Goal: Task Accomplishment & Management: Manage account settings

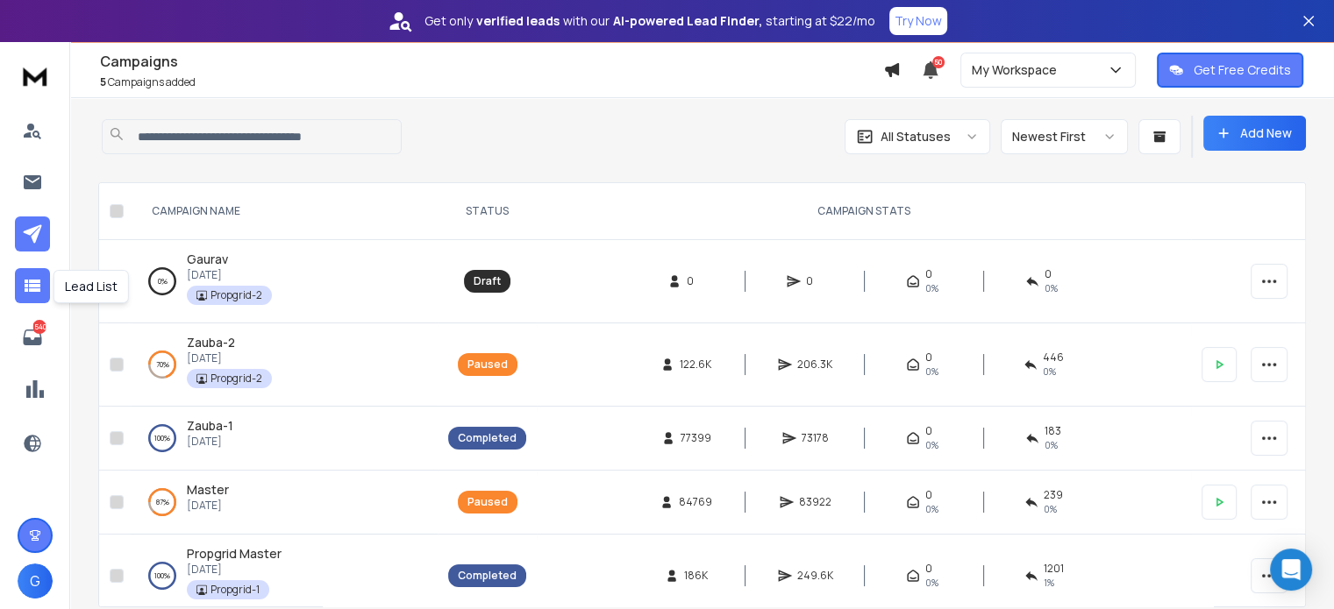
click at [30, 289] on icon at bounding box center [33, 286] width 16 height 12
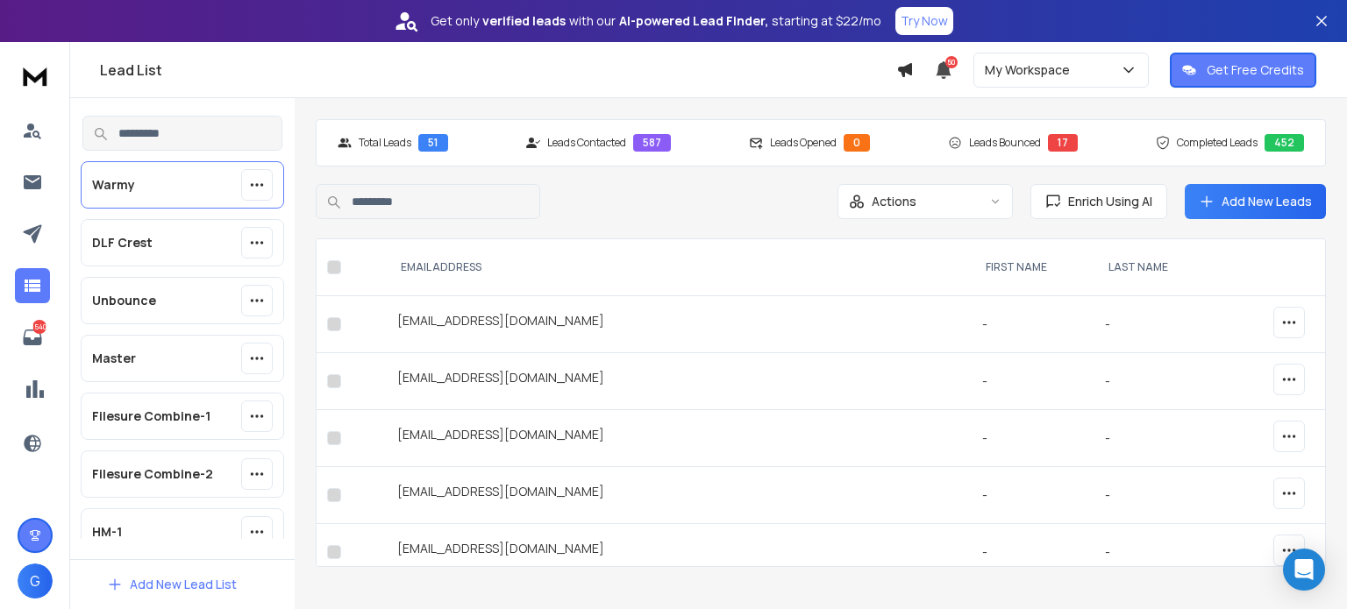
click at [203, 408] on p "Filesure Combine-1" at bounding box center [151, 417] width 118 height 18
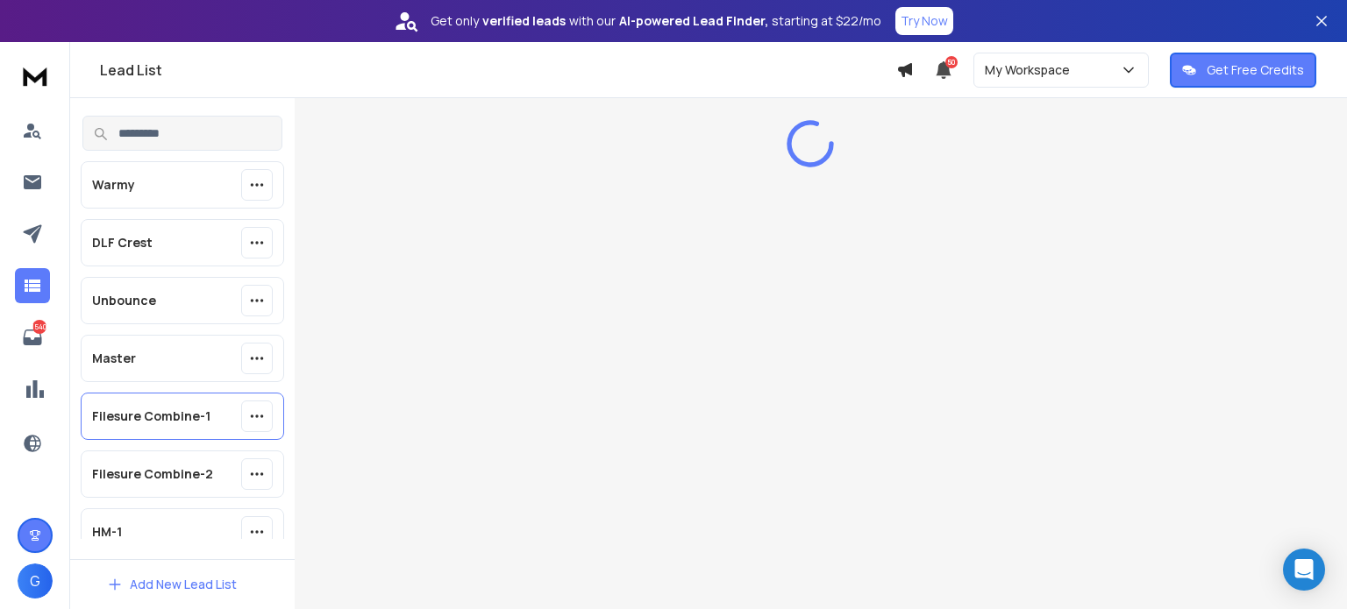
click at [123, 308] on div "Unbounce" at bounding box center [182, 300] width 203 height 47
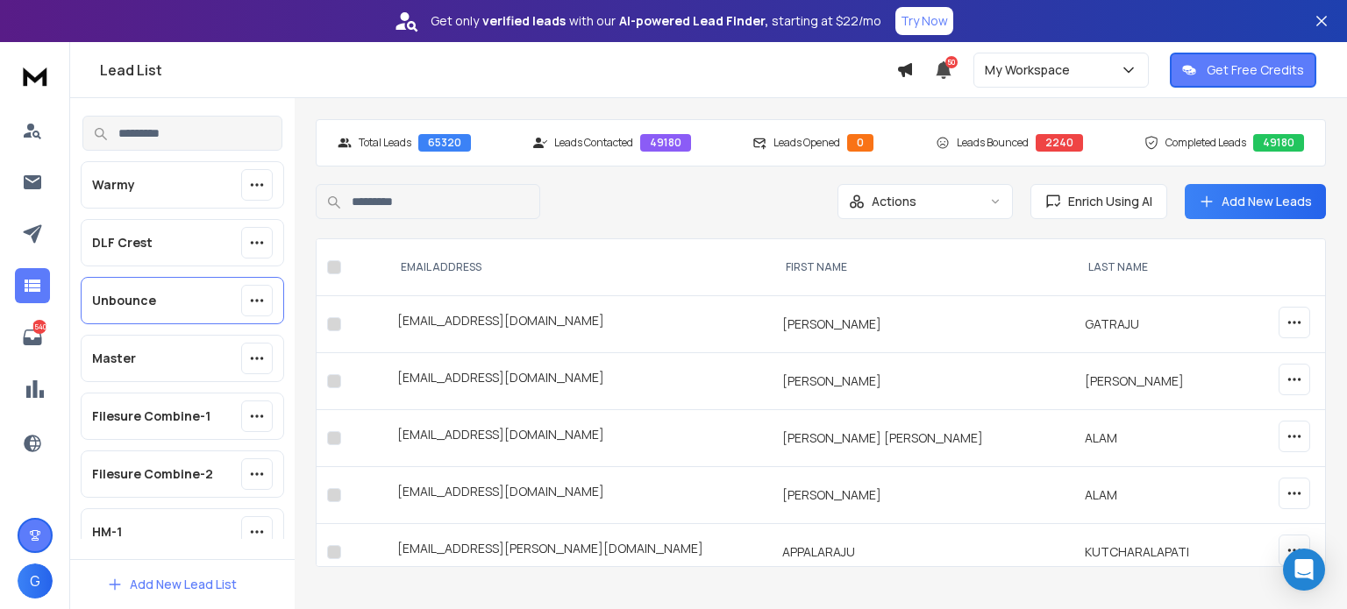
click at [162, 295] on div "Unbounce" at bounding box center [182, 300] width 203 height 47
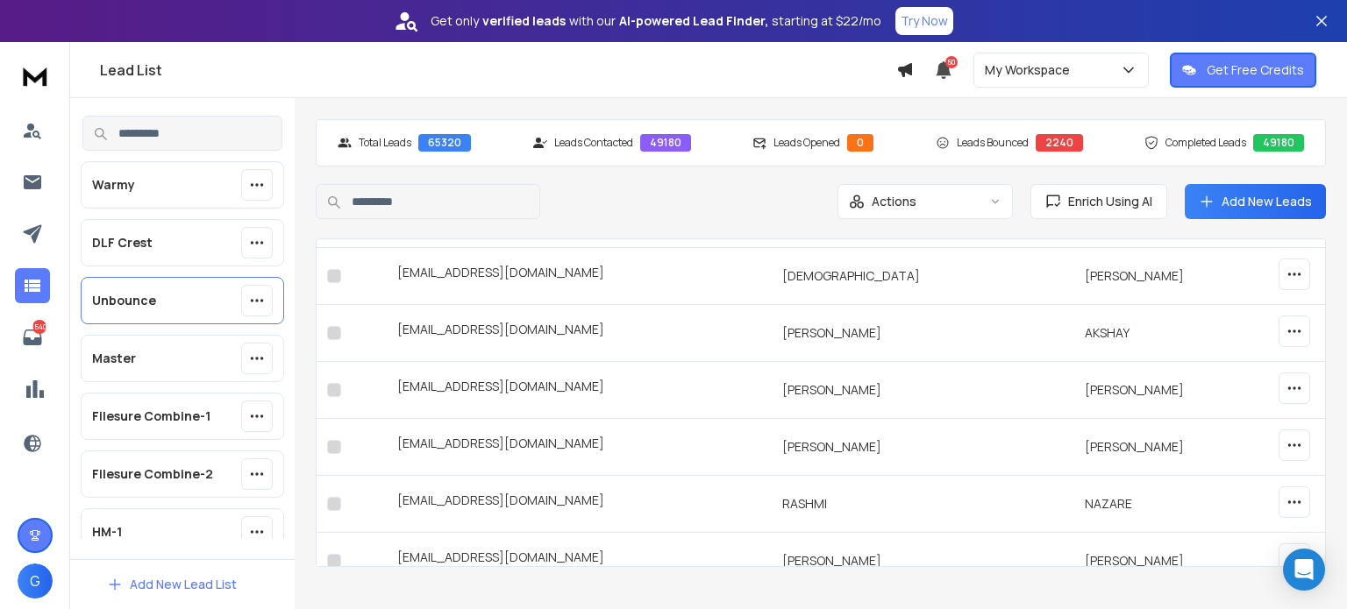
scroll to position [1929, 0]
click at [260, 178] on button "button" at bounding box center [257, 185] width 32 height 32
click at [331, 71] on h1 "Lead List" at bounding box center [498, 70] width 796 height 21
click at [257, 249] on icon "button" at bounding box center [257, 243] width 16 height 16
click at [215, 310] on p "Delete Lead List" at bounding box center [215, 308] width 96 height 18
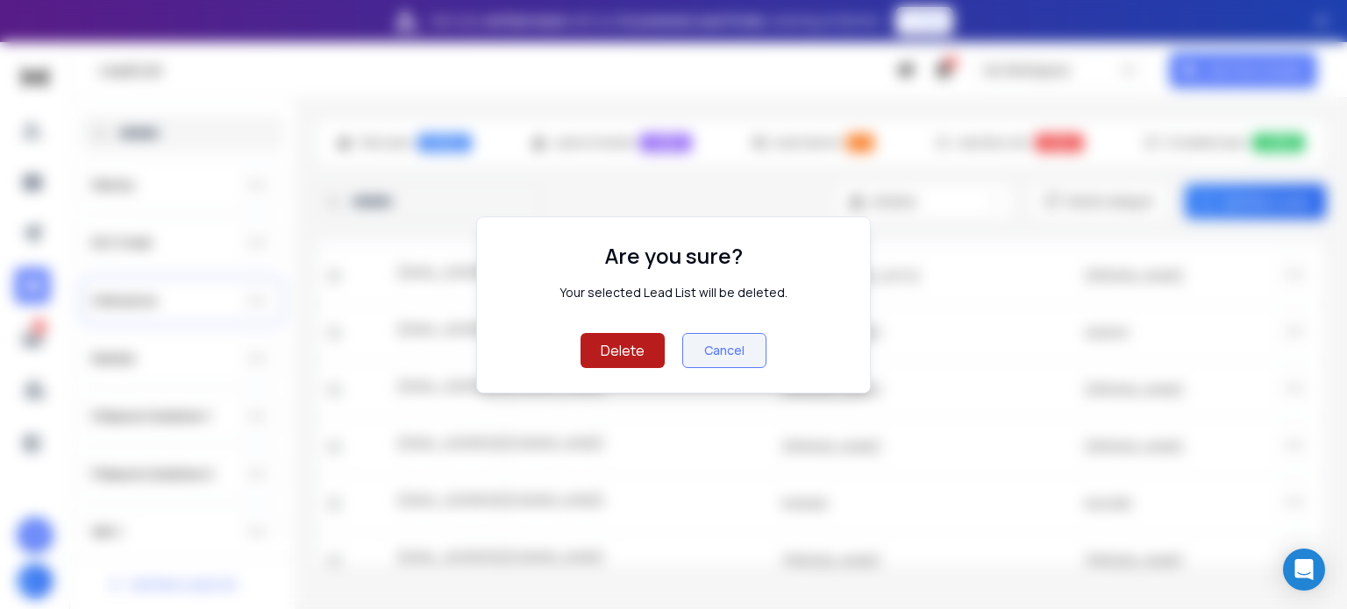
click at [626, 359] on button "Delete" at bounding box center [622, 350] width 84 height 35
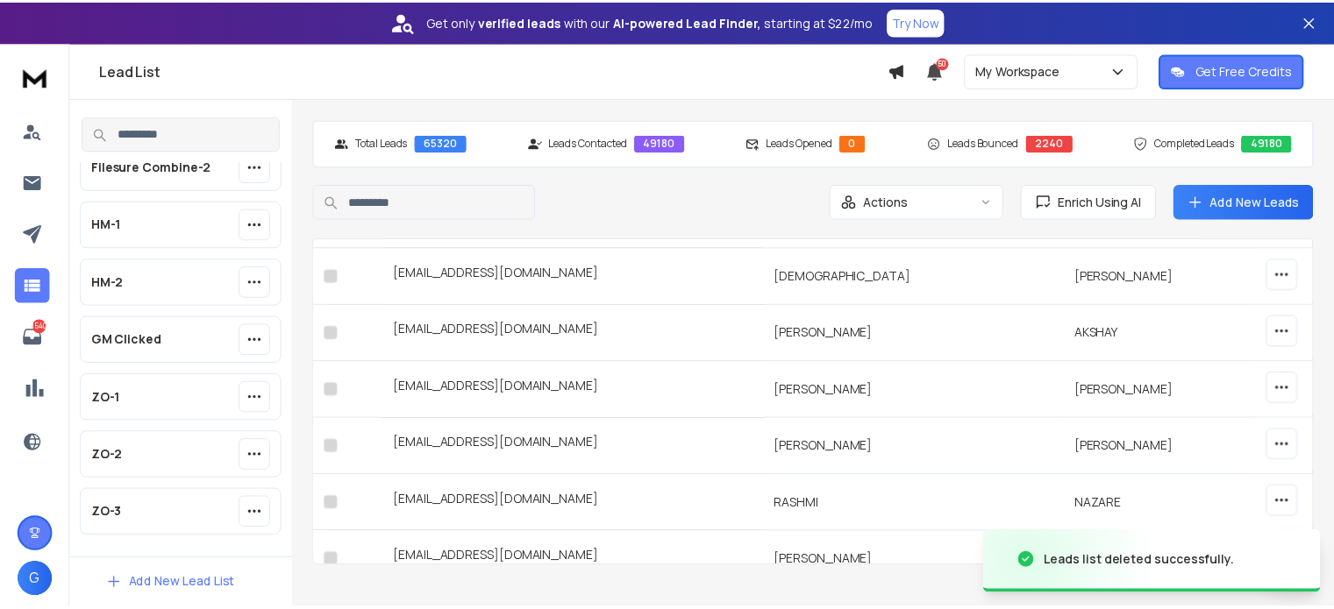
scroll to position [254, 0]
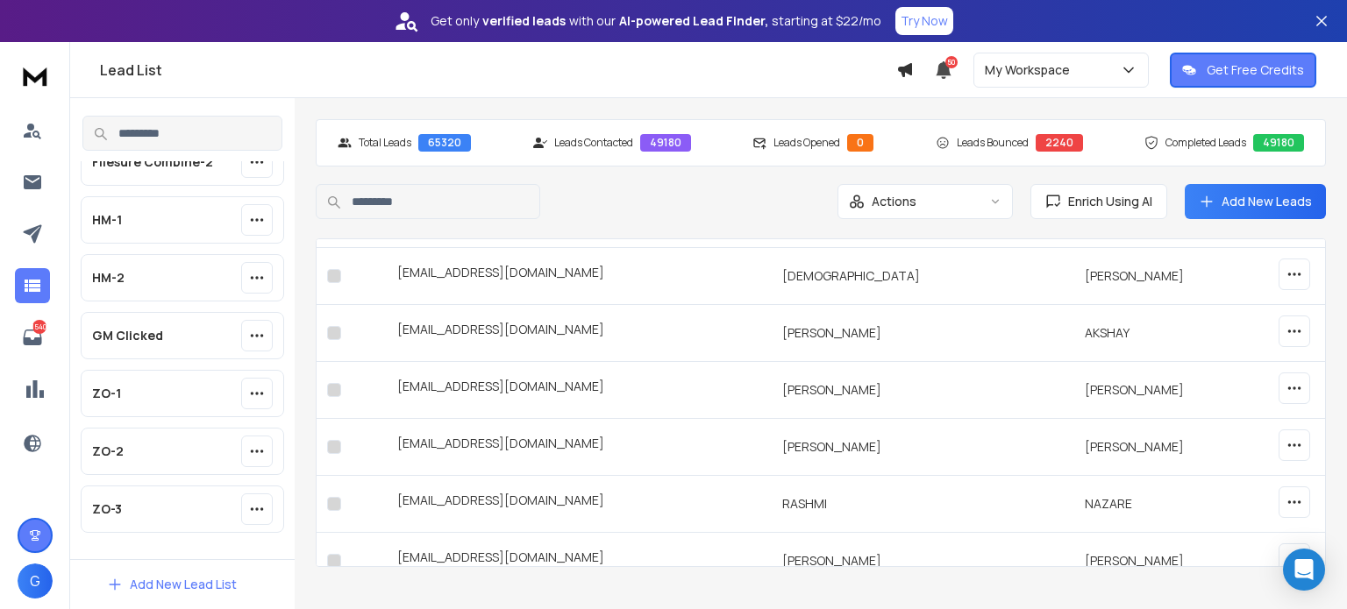
click at [203, 584] on button "Add New Lead List" at bounding box center [172, 584] width 158 height 35
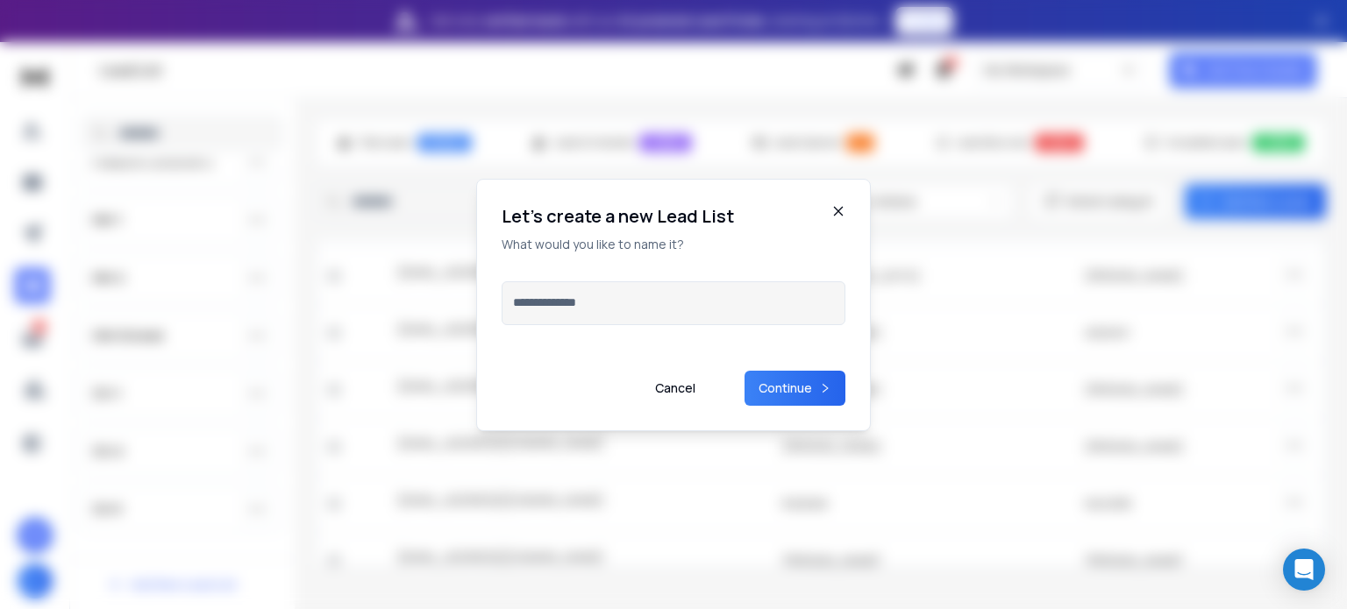
click at [559, 314] on input at bounding box center [674, 303] width 344 height 44
type input "**********"
click at [764, 388] on button "Continue" at bounding box center [794, 388] width 101 height 35
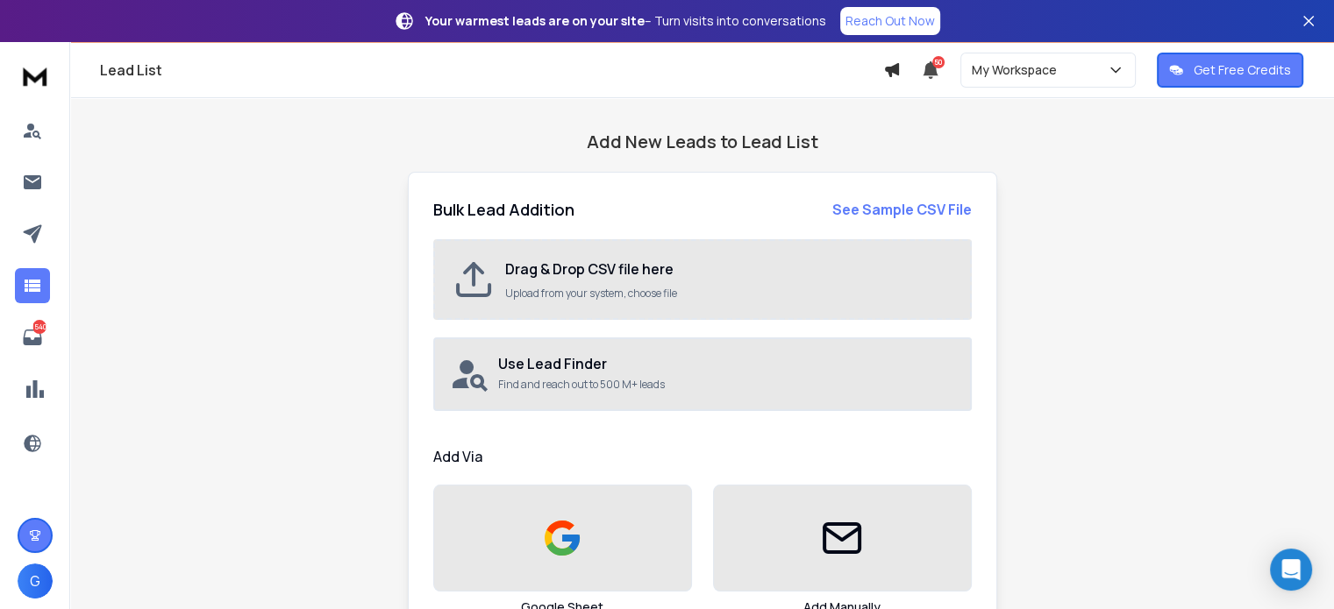
click at [610, 280] on div "Drag & Drop CSV file here Upload from your system, choose file" at bounding box center [728, 280] width 447 height 42
type input "**********"
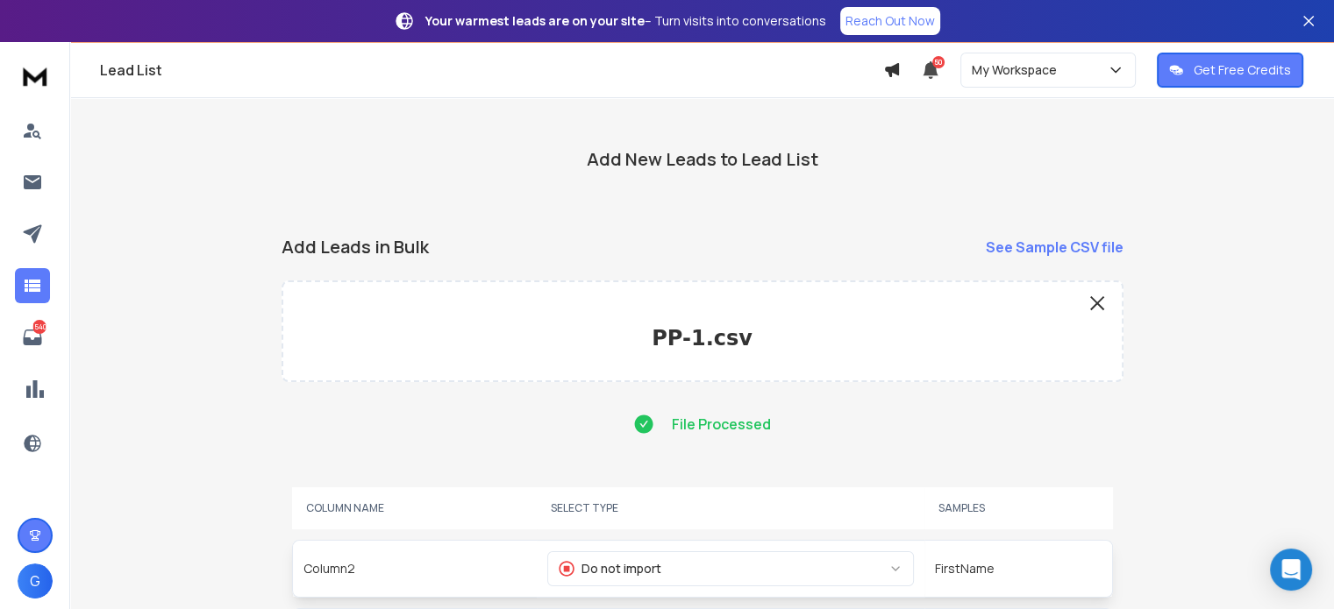
click at [1221, 341] on div "Add New Leads to Lead List Add Leads in Bulk See Sample CSV file PP-1.csv File …" at bounding box center [667, 464] width 1334 height 845
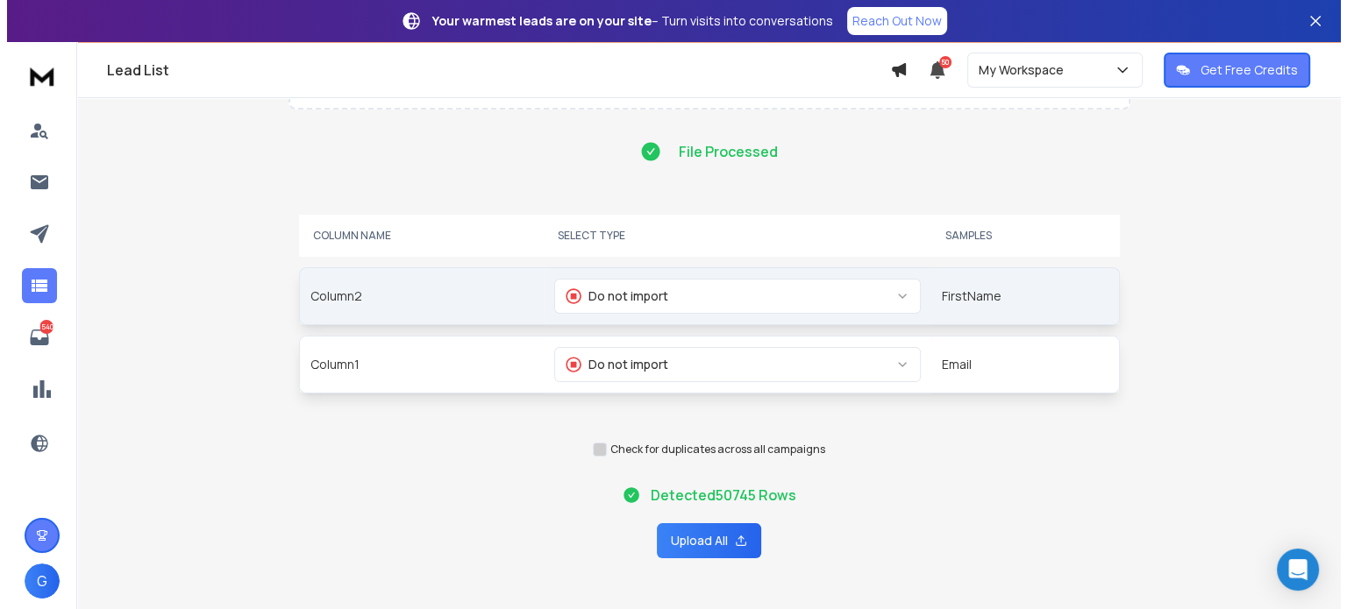
scroll to position [276, 0]
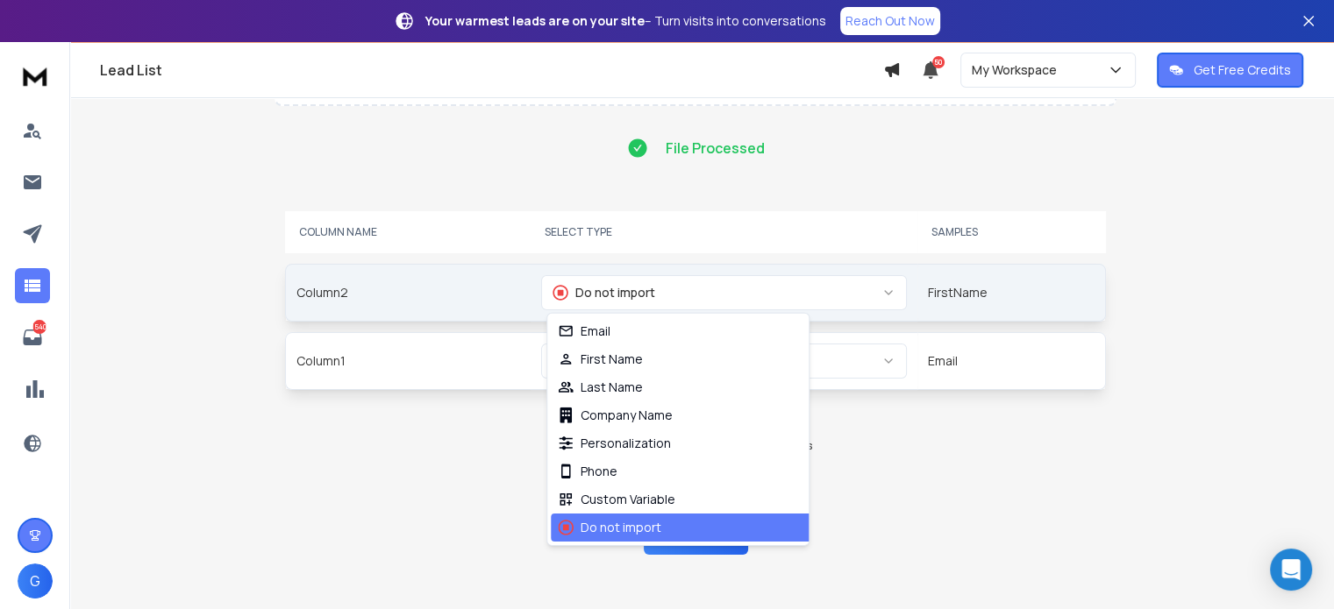
click at [622, 292] on div "Do not import" at bounding box center [603, 293] width 103 height 18
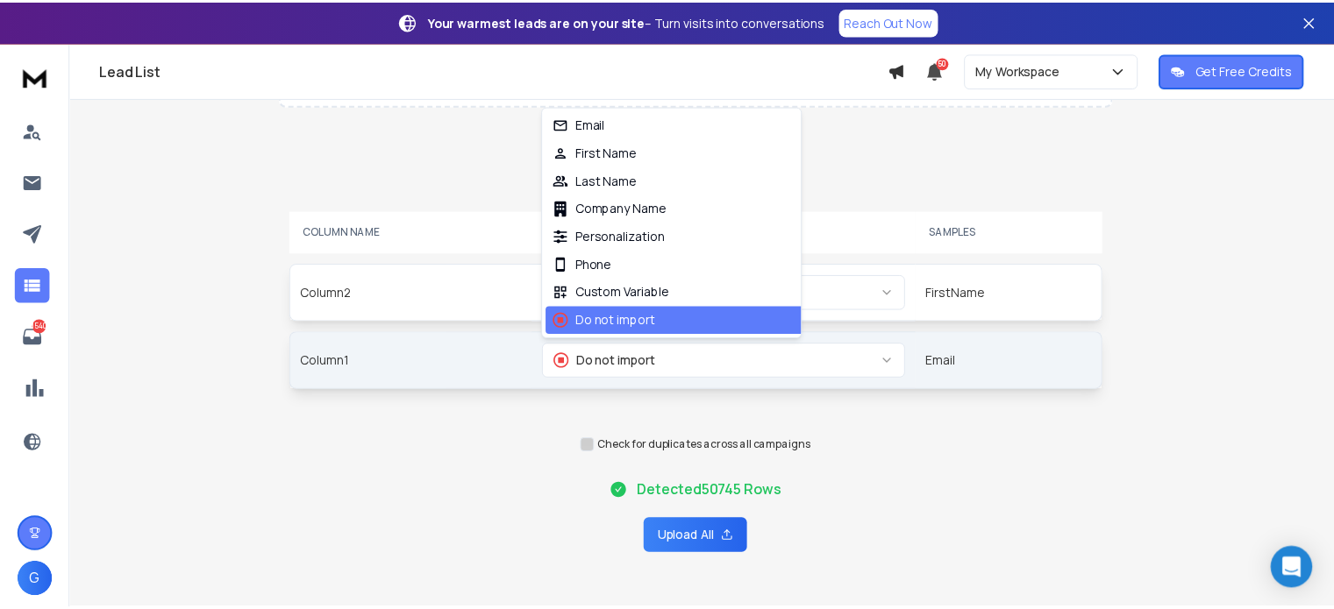
scroll to position [0, 4]
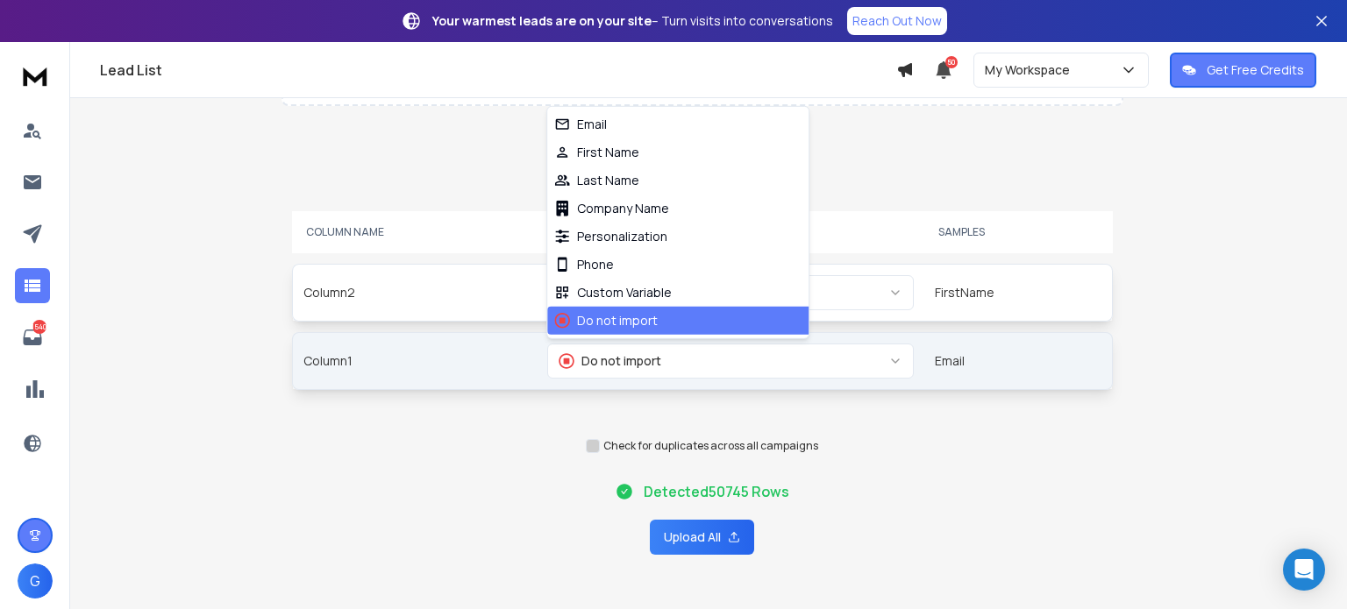
click at [644, 353] on div "Do not import" at bounding box center [610, 361] width 103 height 18
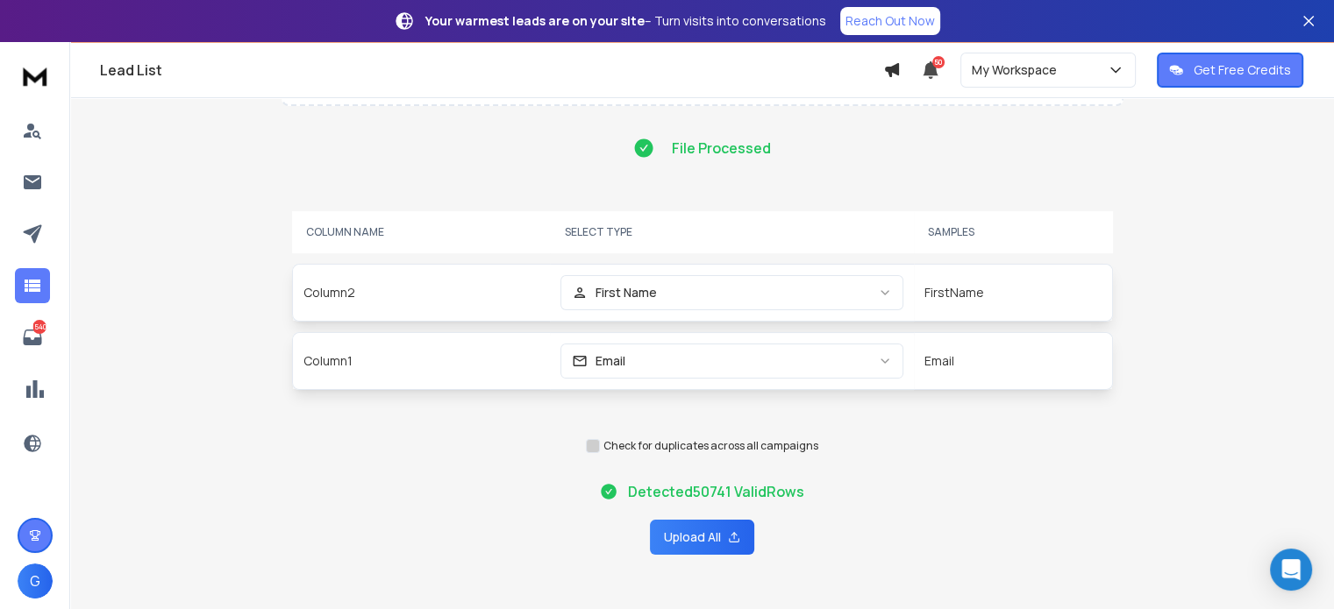
click at [718, 532] on button "Upload All" at bounding box center [702, 537] width 104 height 35
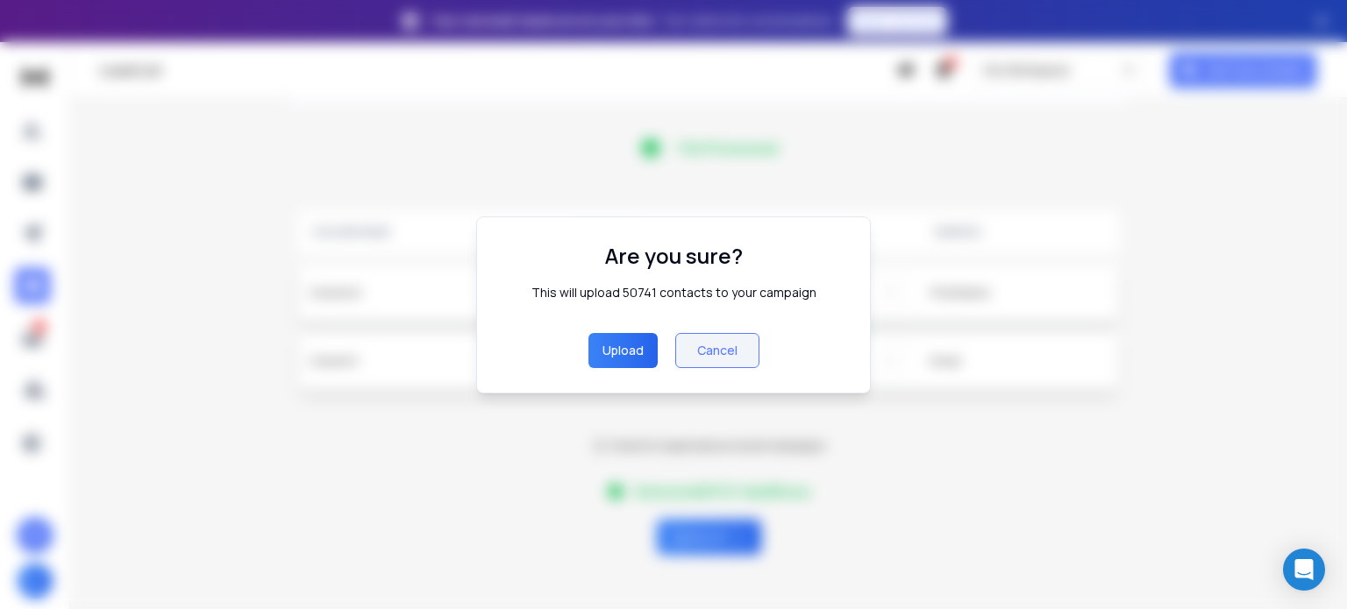
click at [628, 341] on button "Upload" at bounding box center [622, 350] width 69 height 35
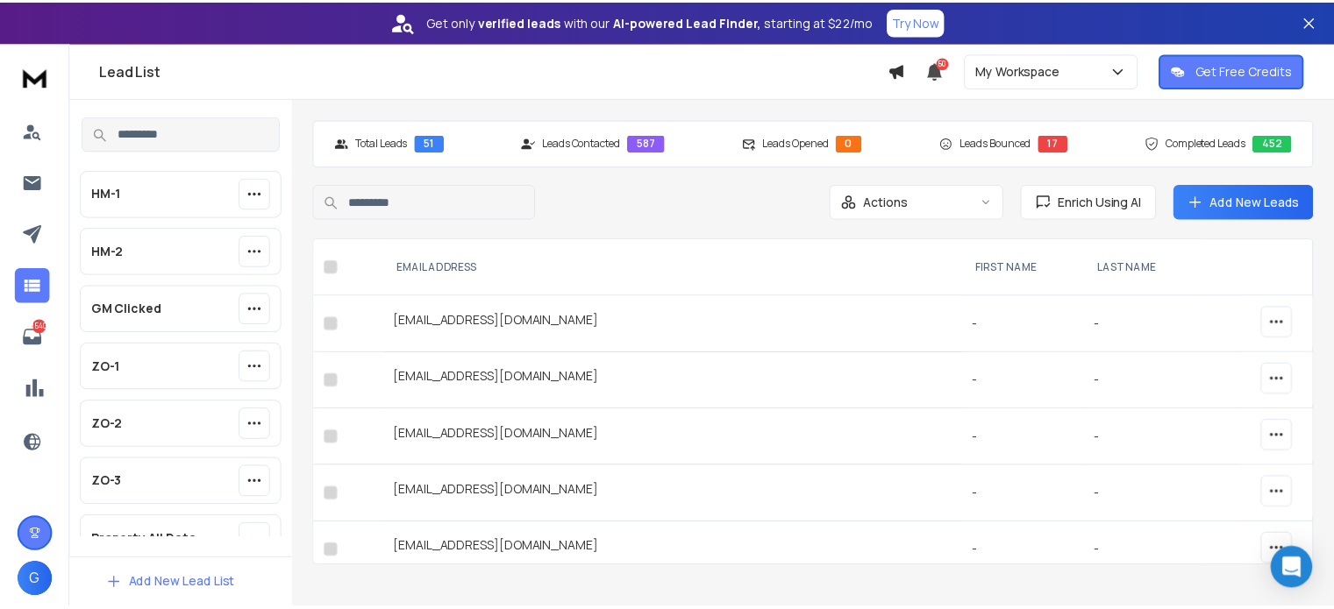
scroll to position [311, 0]
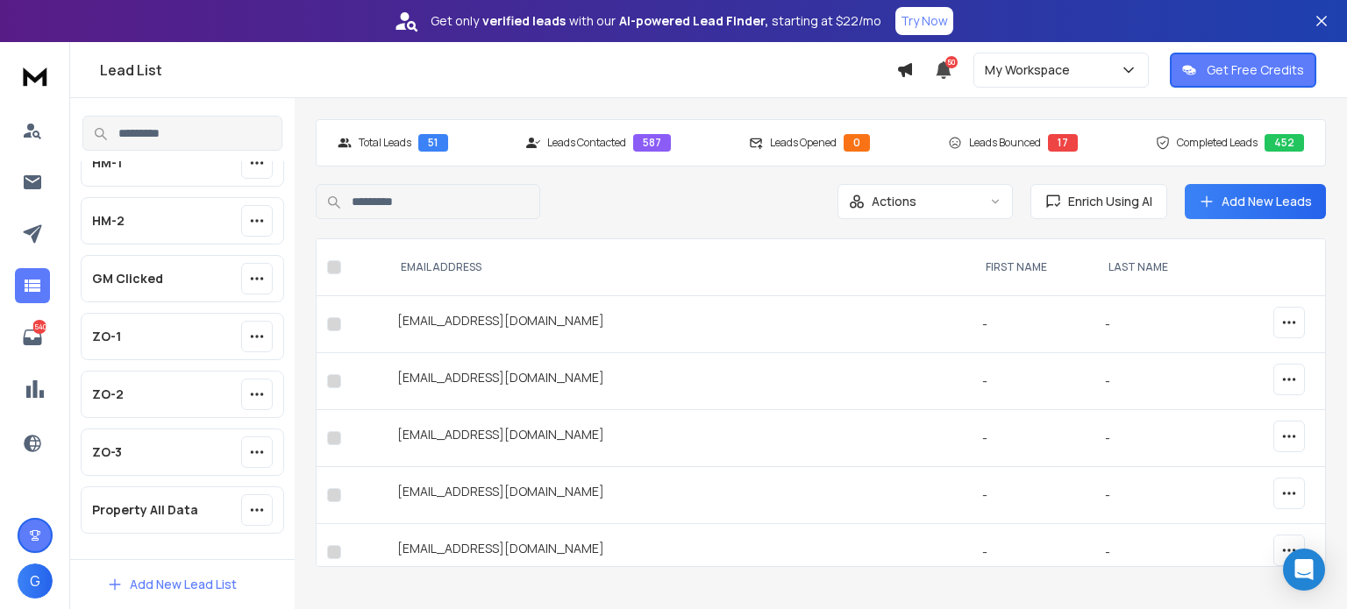
click at [150, 502] on p "Property All Data" at bounding box center [145, 511] width 106 height 18
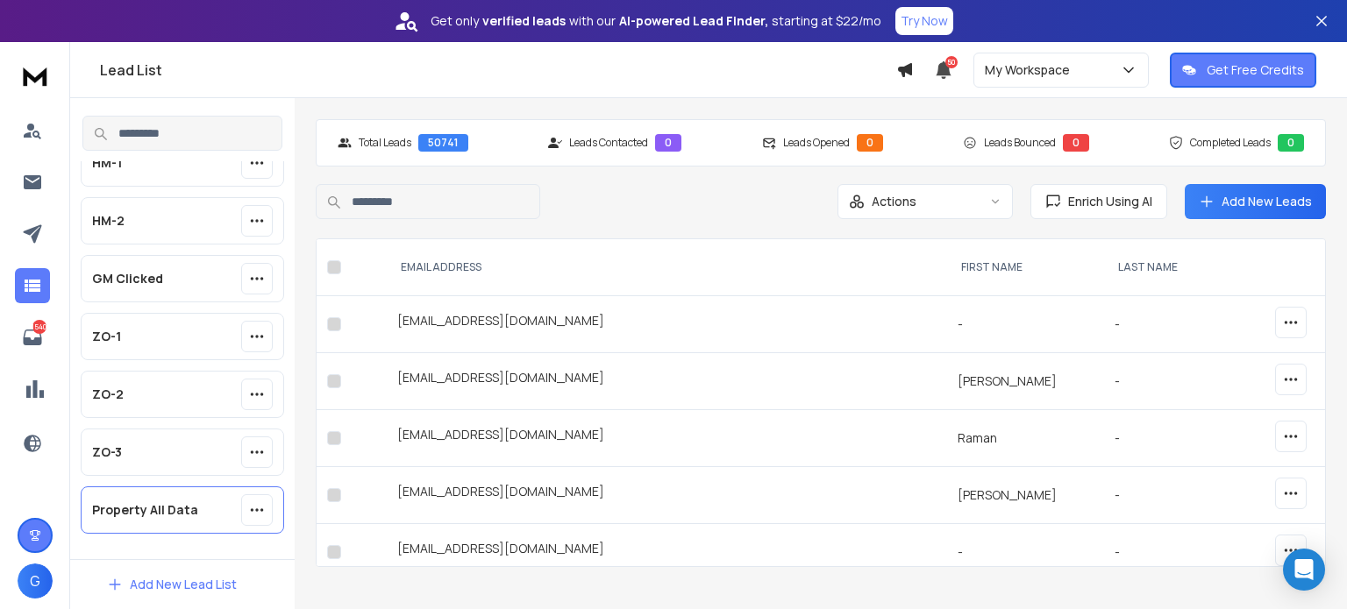
click at [1245, 197] on link "Add New Leads" at bounding box center [1255, 202] width 113 height 18
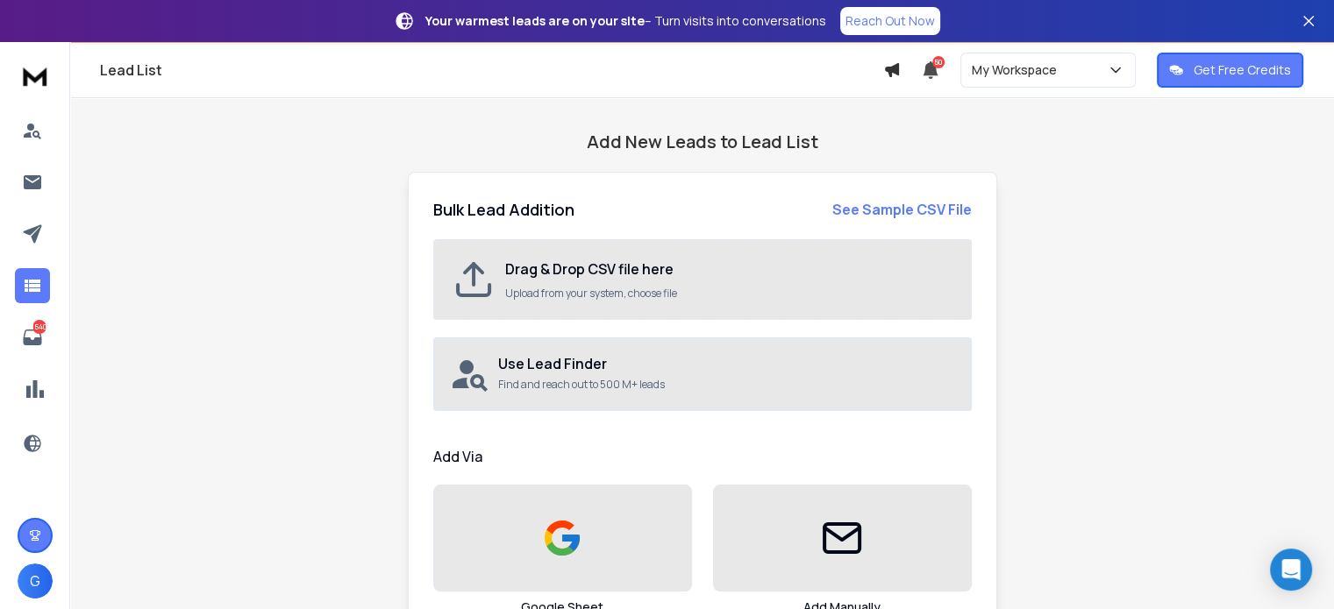
click at [604, 287] on p "Upload from your system, choose file" at bounding box center [728, 294] width 447 height 14
type input "**********"
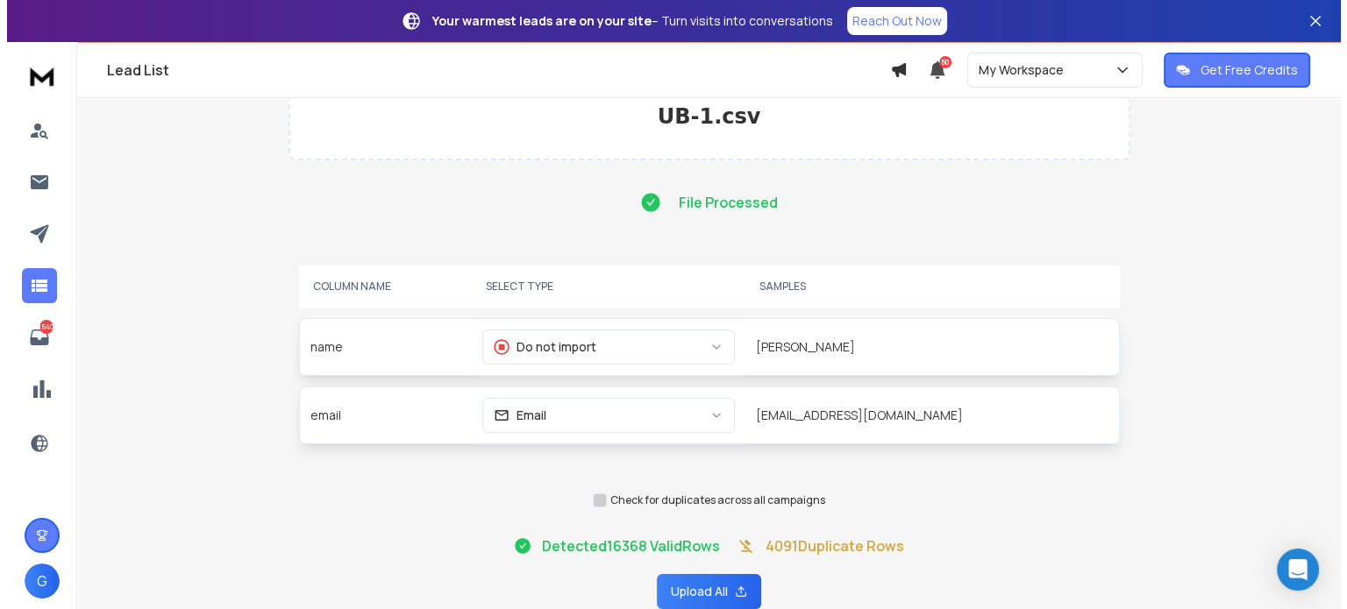
scroll to position [276, 0]
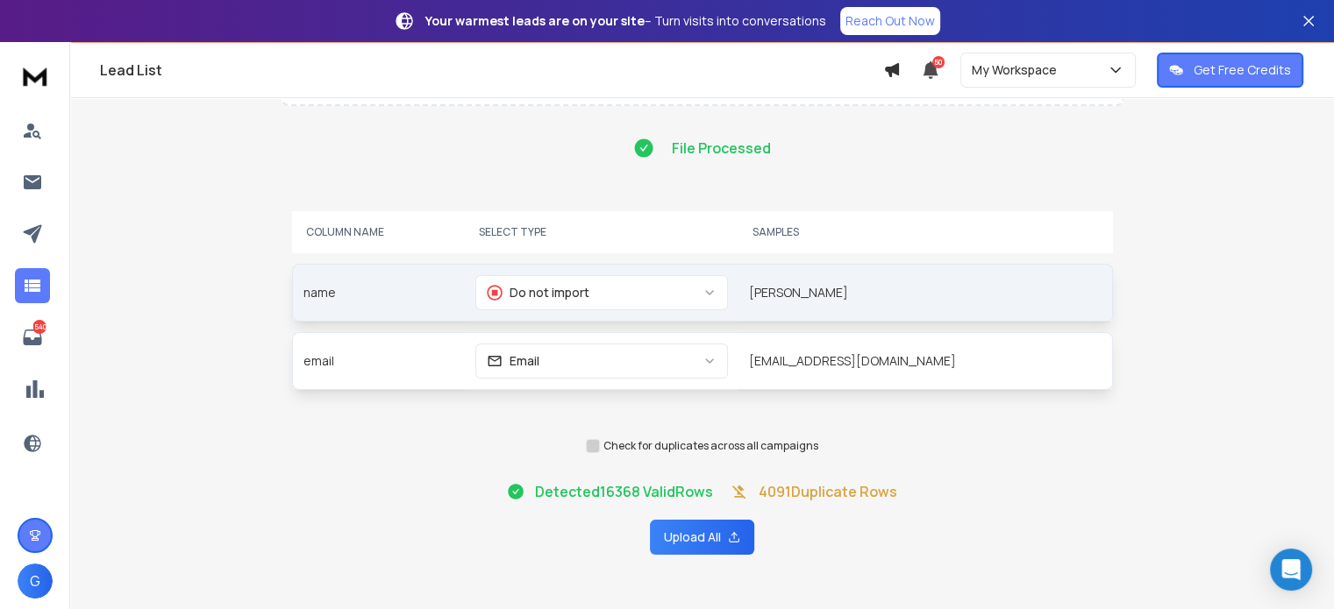
click at [589, 284] on div "Do not import" at bounding box center [538, 293] width 103 height 18
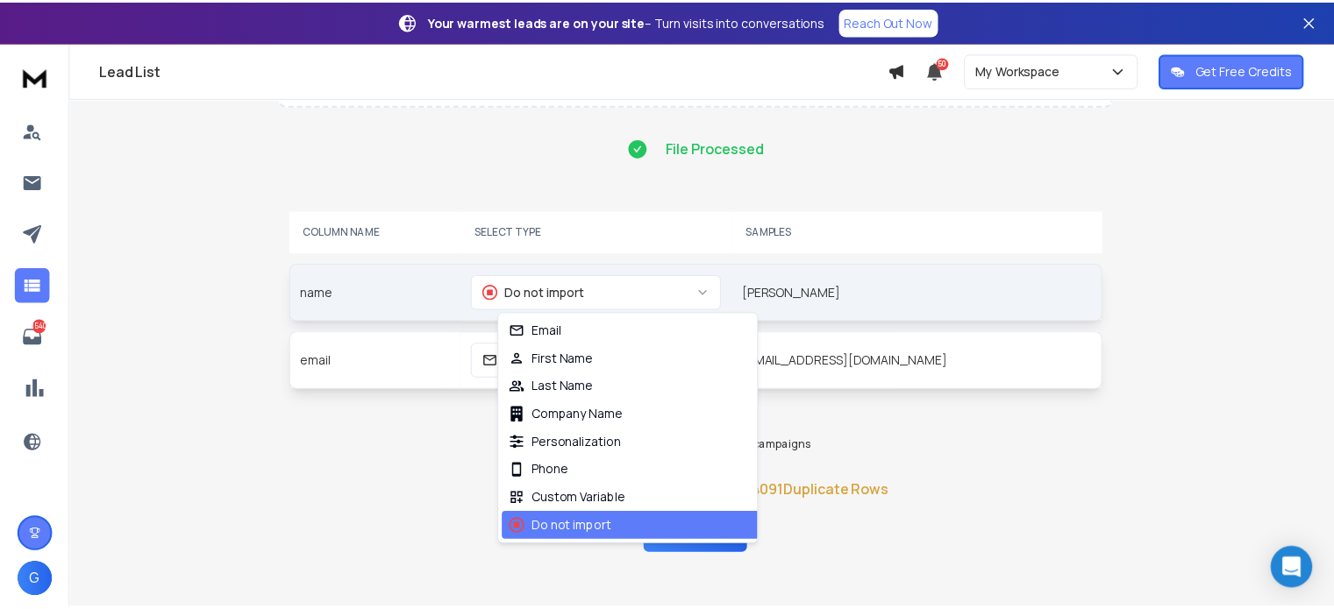
scroll to position [0, 4]
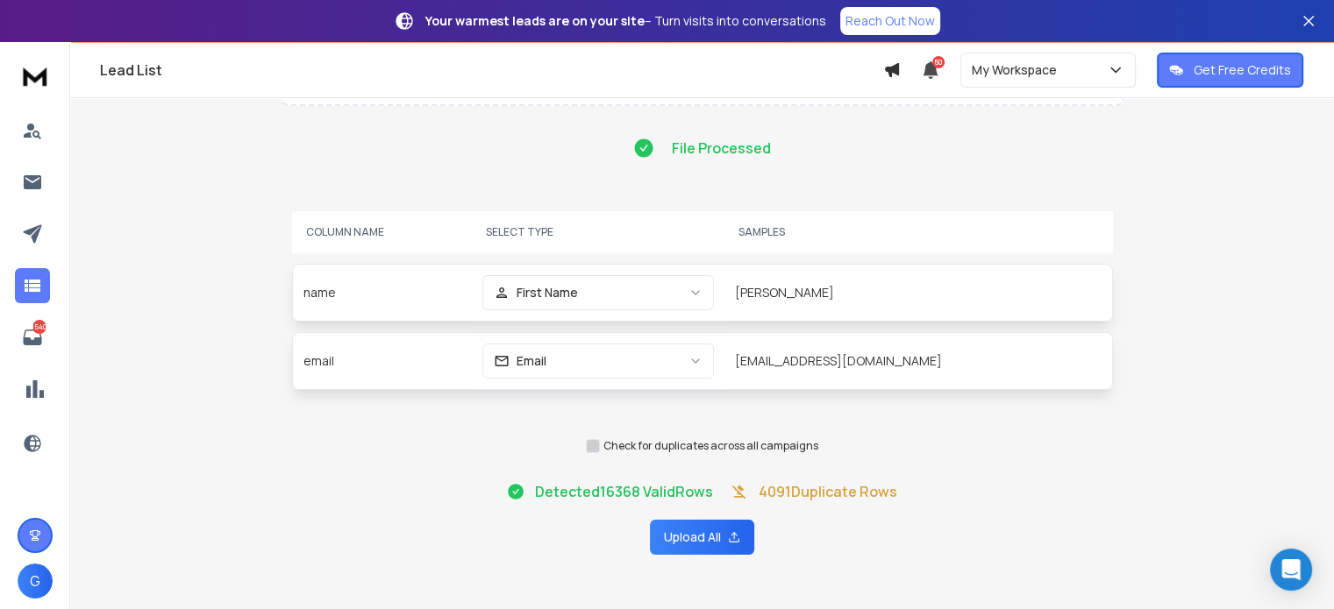
drag, startPoint x: 699, startPoint y: 543, endPoint x: 267, endPoint y: 329, distance: 482.3
click at [337, 396] on div "UB-1.csv File Processed COLUMN NAME SELECT TYPE SAMPLES name First Name saurabh…" at bounding box center [702, 279] width 842 height 551
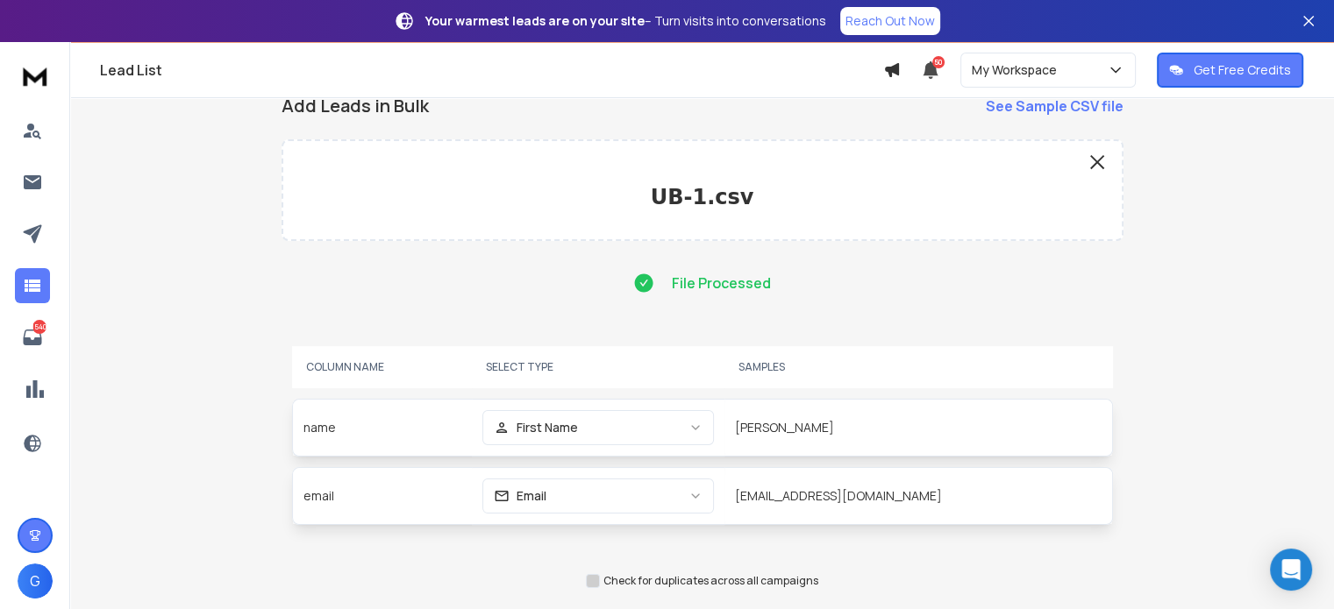
scroll to position [276, 0]
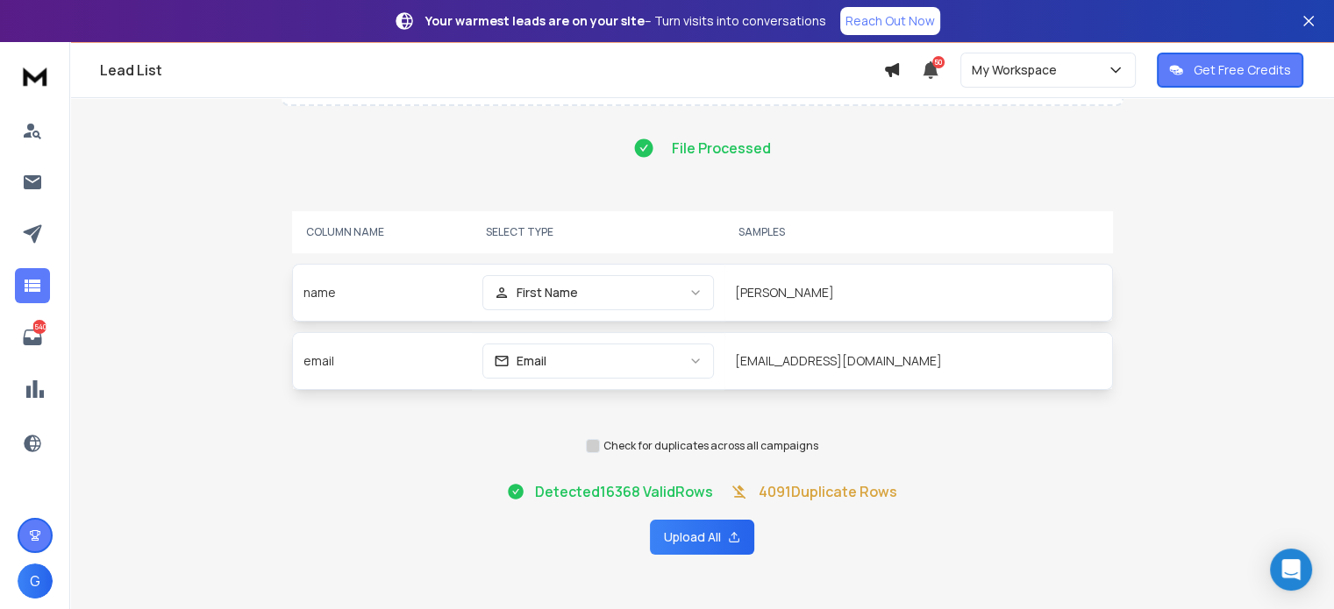
click at [717, 541] on button "Upload All" at bounding box center [702, 537] width 104 height 35
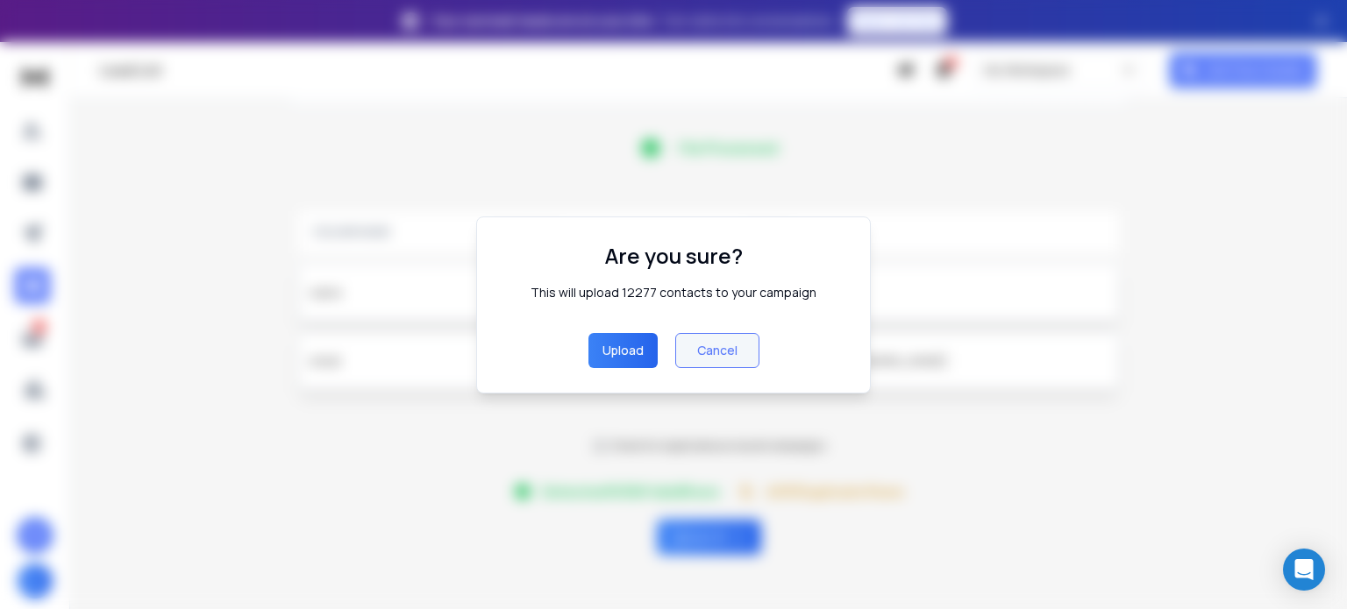
click at [726, 357] on button "Cancel" at bounding box center [717, 350] width 84 height 35
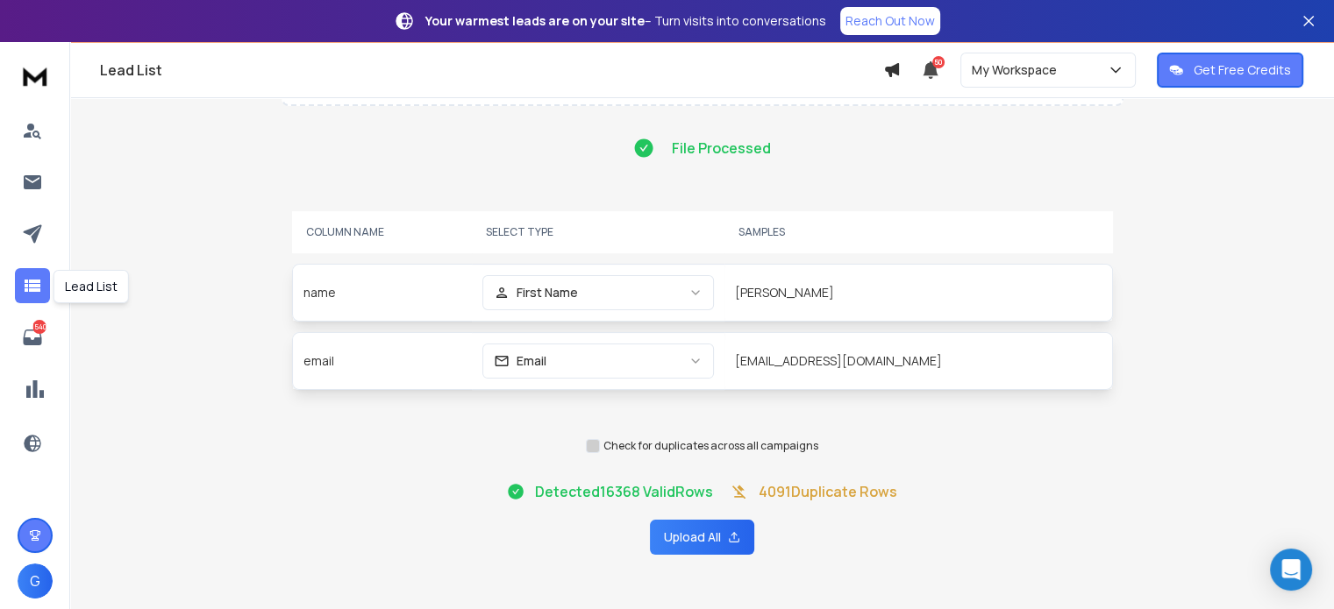
click at [33, 288] on icon at bounding box center [32, 285] width 21 height 21
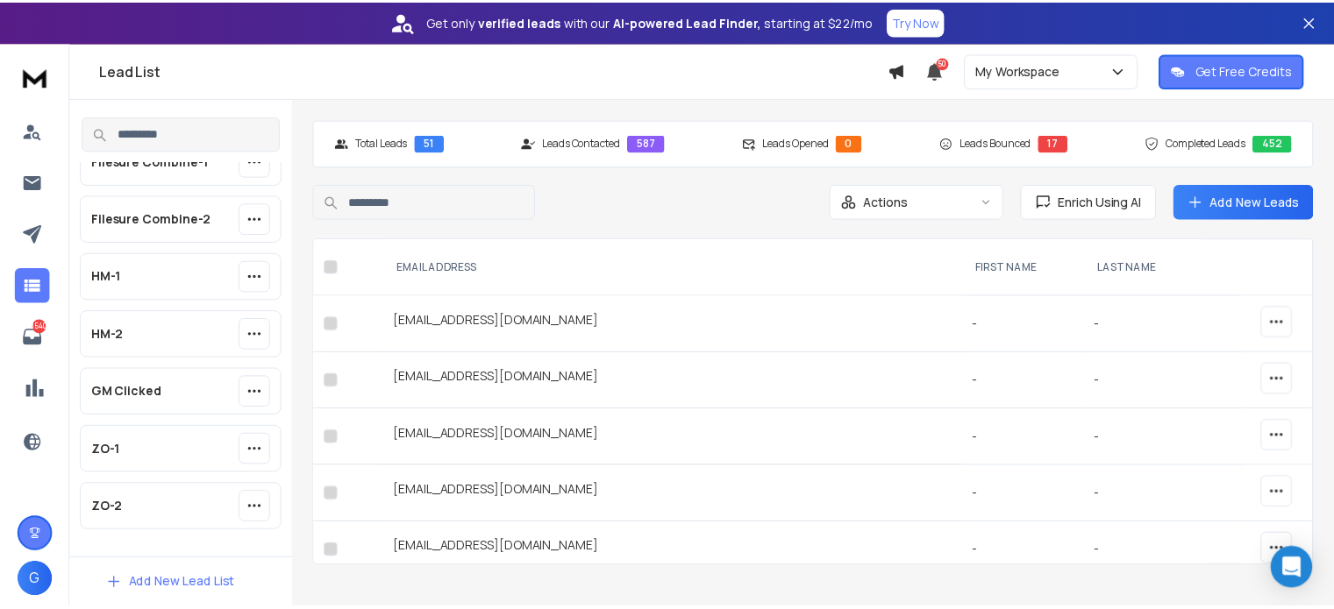
scroll to position [311, 0]
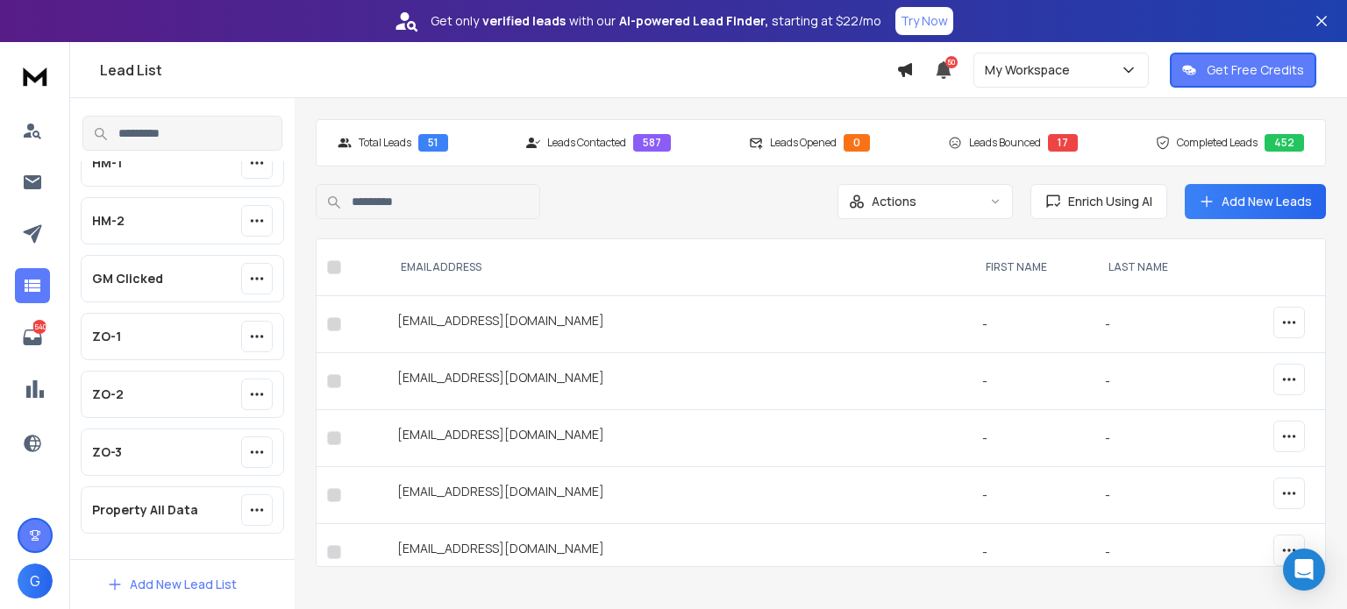
click at [161, 504] on p "Property All Data" at bounding box center [145, 511] width 106 height 18
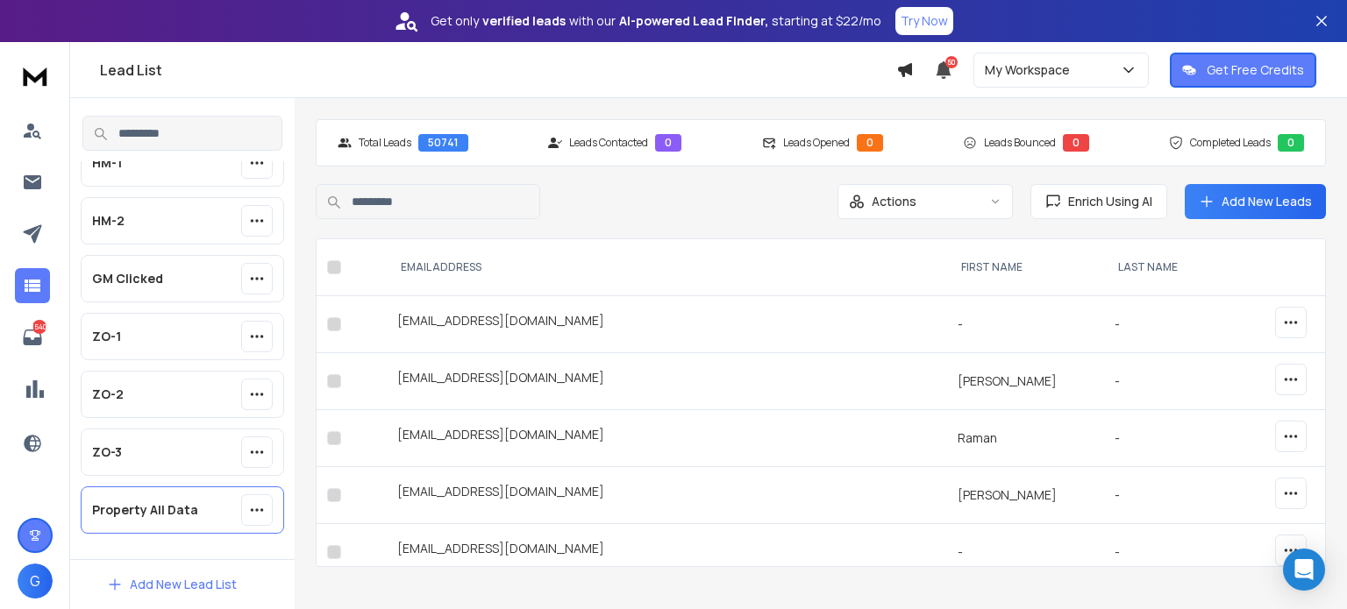
click at [1235, 212] on button "Add New Leads" at bounding box center [1255, 201] width 141 height 35
click at [1263, 206] on link "Add New Leads" at bounding box center [1255, 202] width 113 height 18
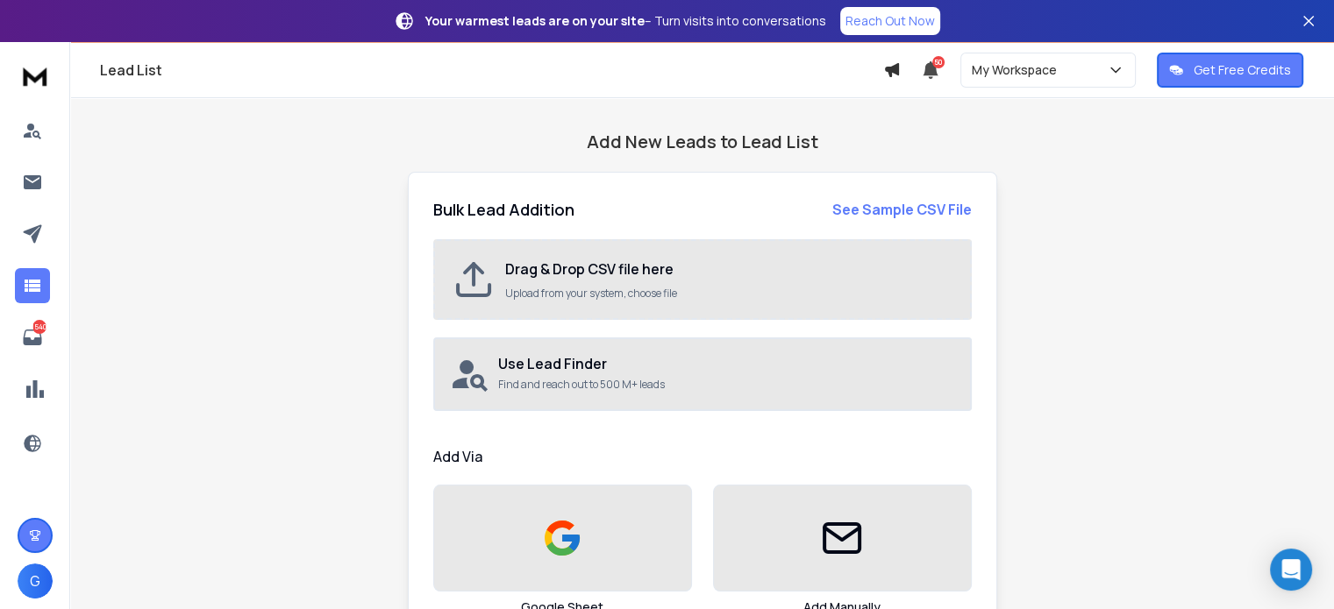
click at [609, 274] on h2 "Drag & Drop CSV file here" at bounding box center [728, 269] width 447 height 21
type input "**********"
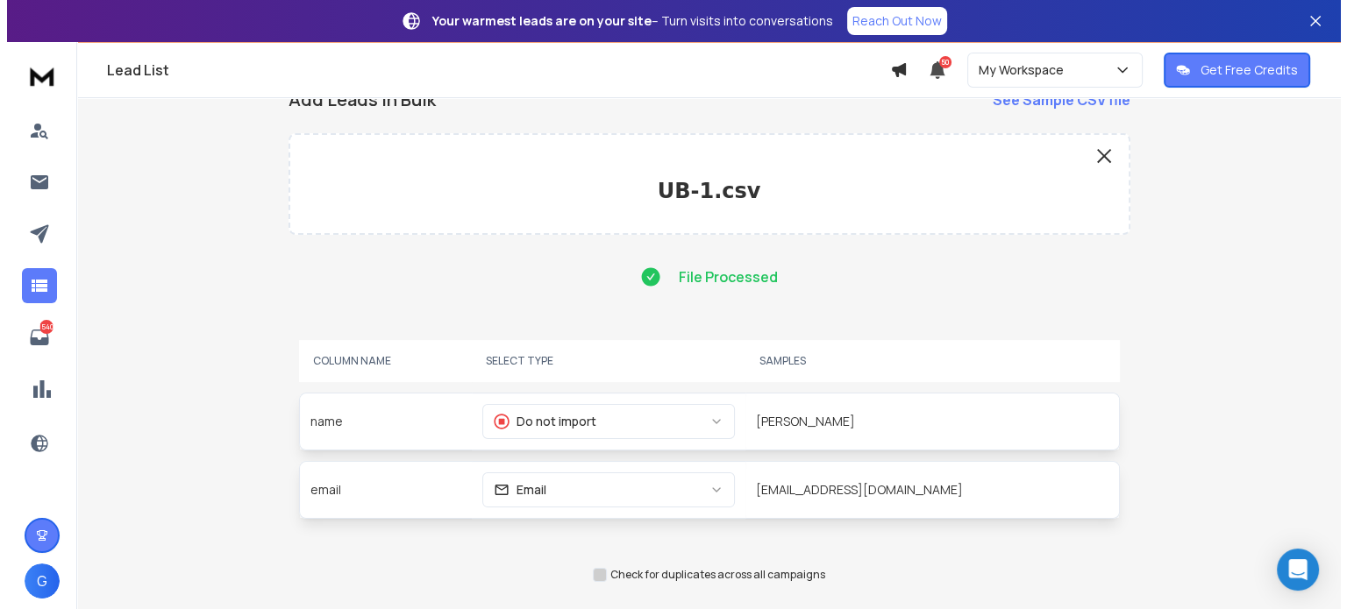
scroll to position [276, 0]
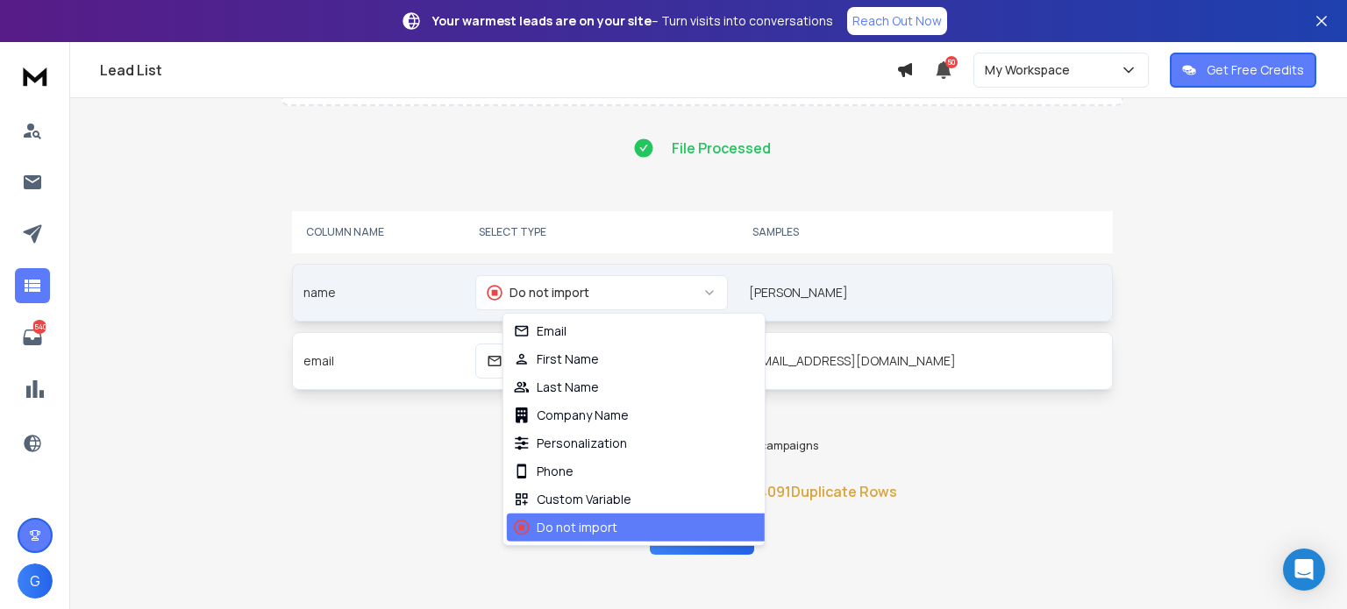
click at [708, 282] on button "Do not import" at bounding box center [601, 292] width 253 height 35
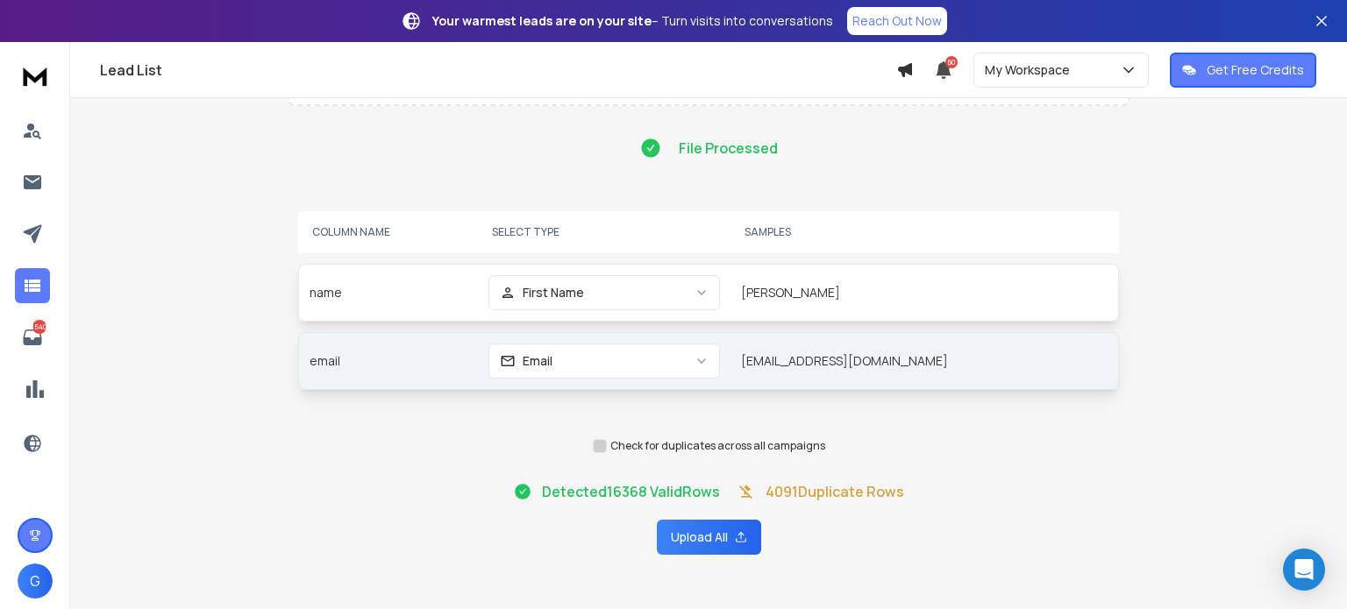
click at [641, 357] on button "Email" at bounding box center [603, 361] width 231 height 35
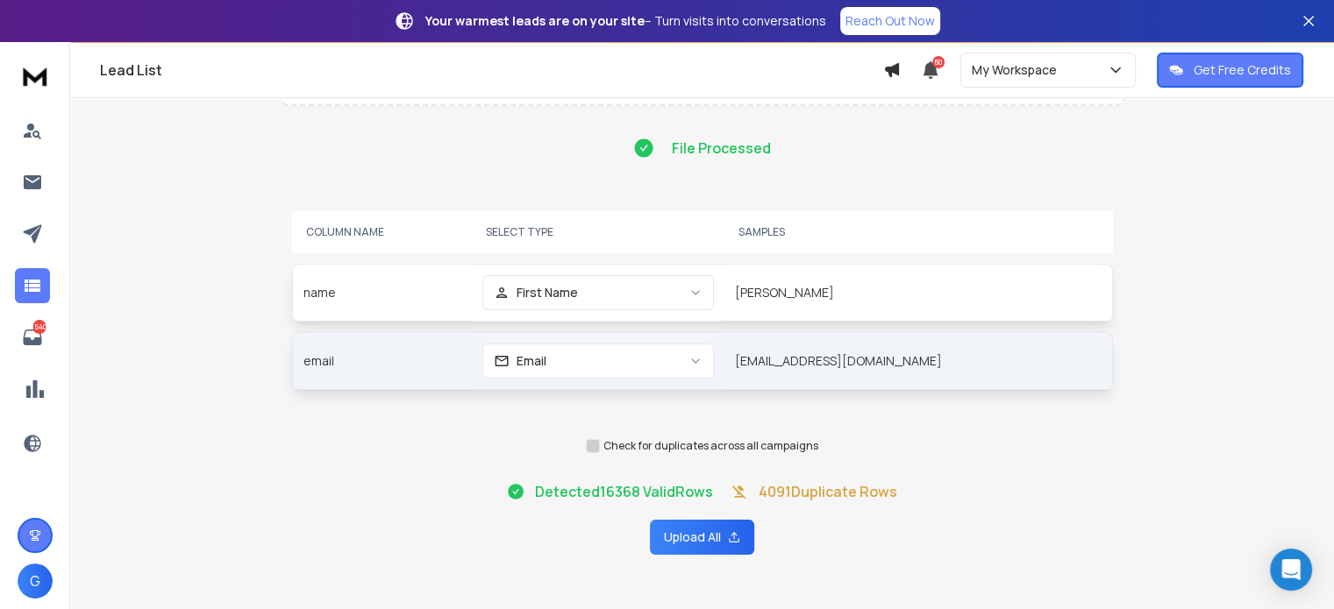
click at [641, 357] on button "Email" at bounding box center [597, 361] width 231 height 35
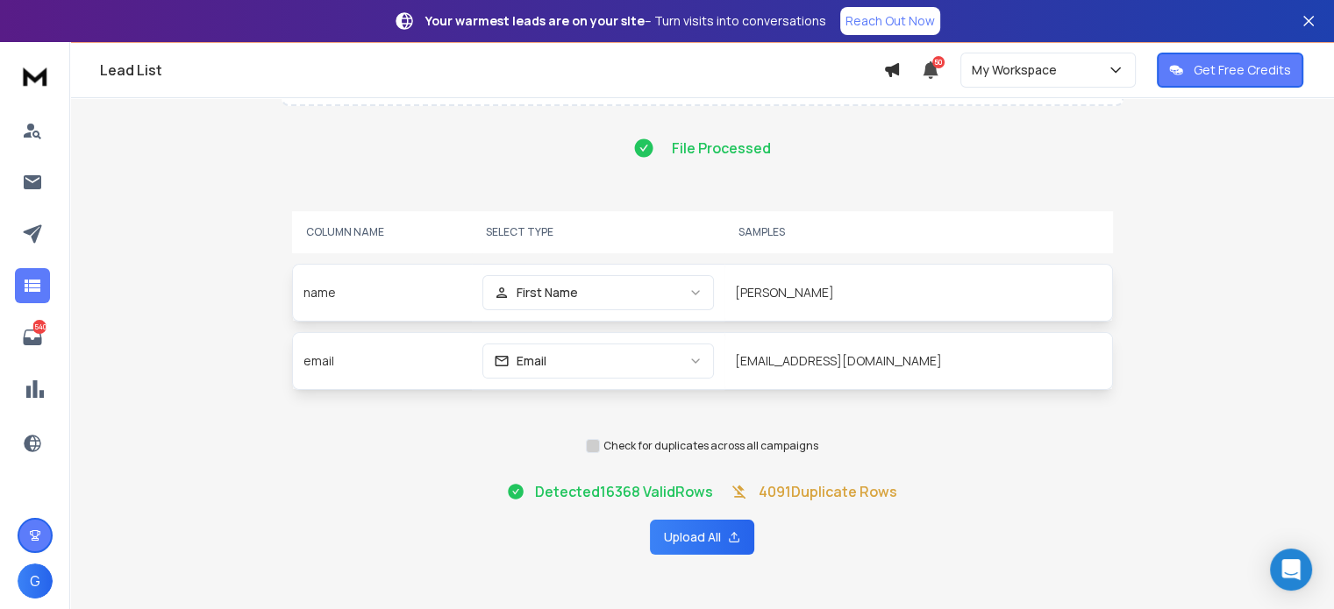
click at [705, 534] on button "Upload All" at bounding box center [702, 537] width 104 height 35
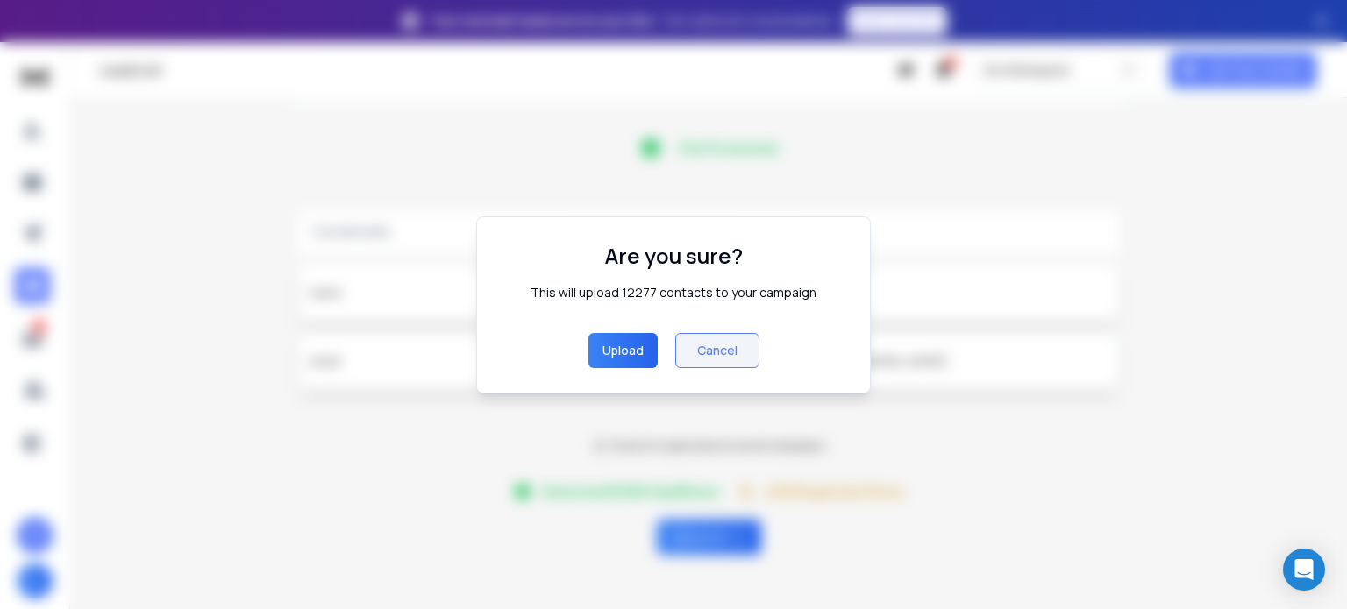
click at [631, 344] on button "Upload" at bounding box center [622, 350] width 69 height 35
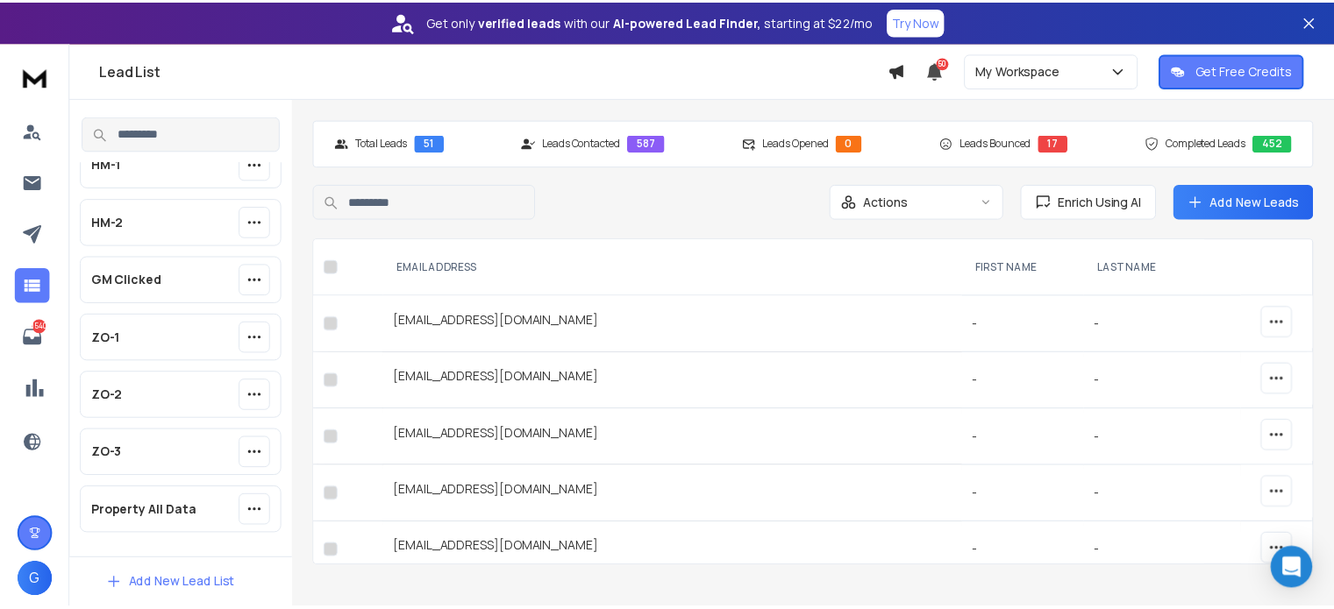
scroll to position [311, 0]
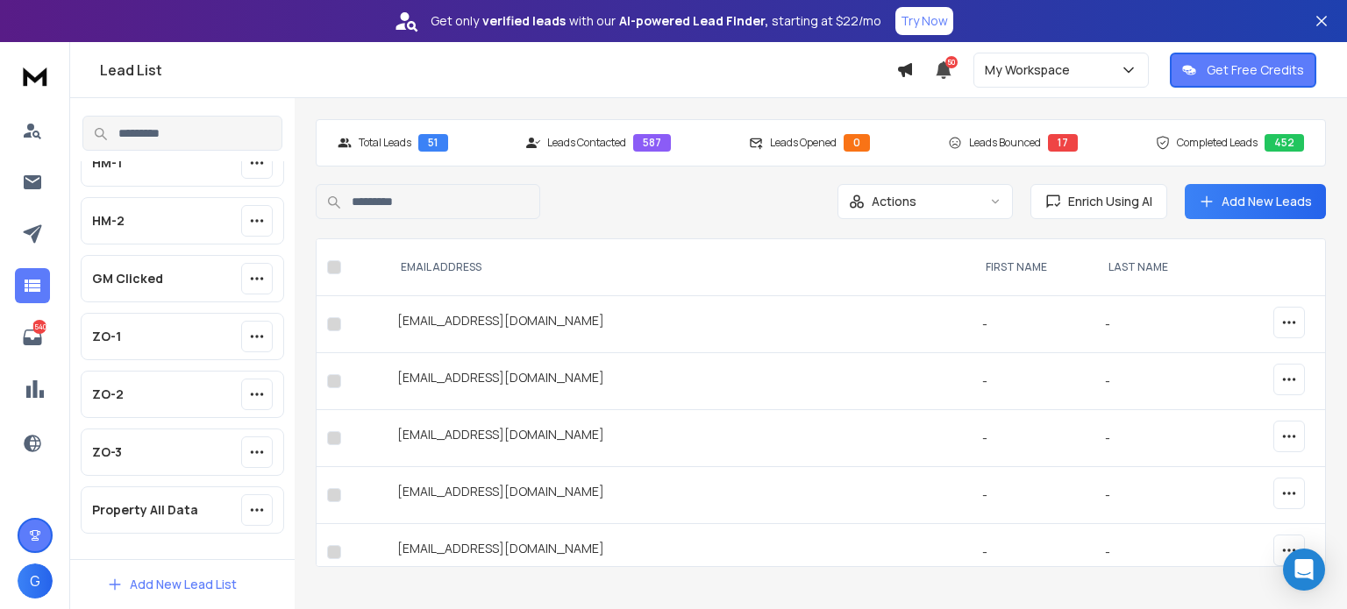
click at [161, 504] on p "Property All Data" at bounding box center [145, 511] width 106 height 18
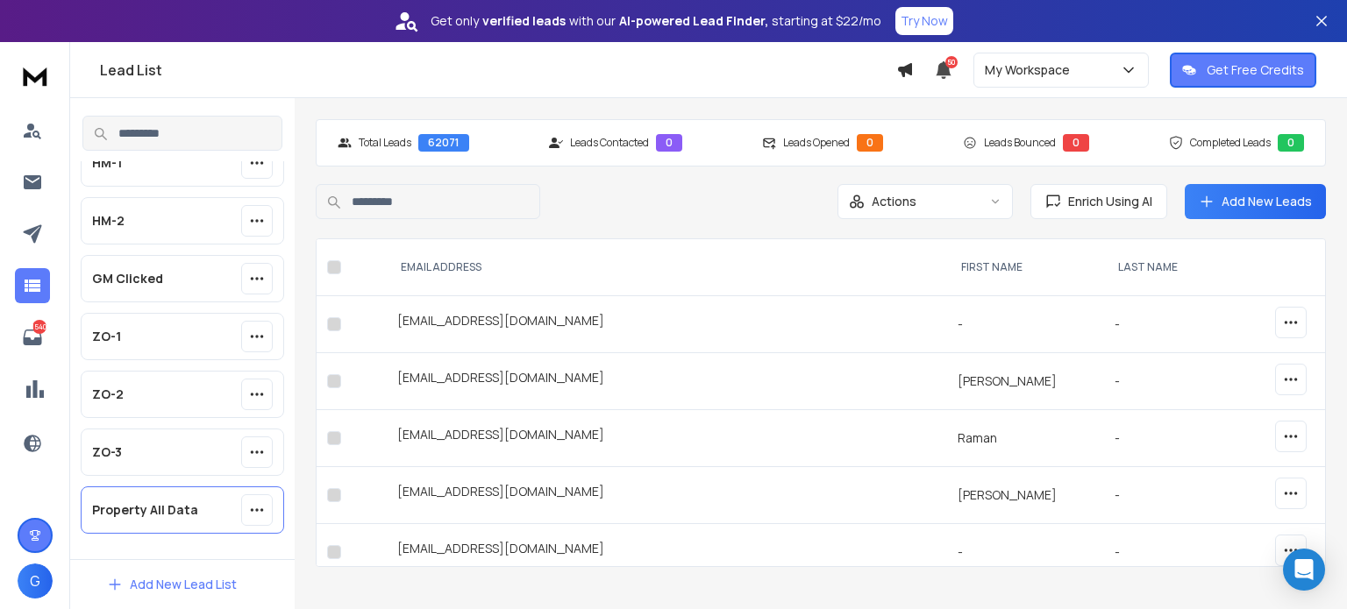
click at [1279, 199] on link "Add New Leads" at bounding box center [1255, 202] width 113 height 18
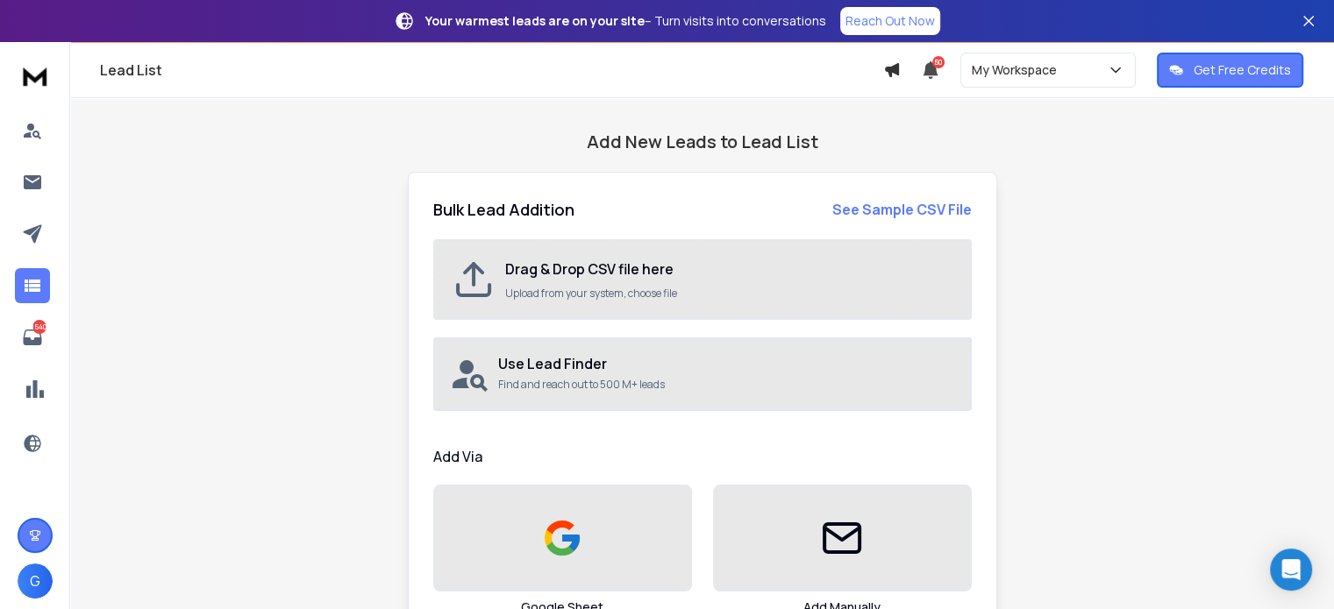
click at [588, 287] on p "Upload from your system, choose file" at bounding box center [728, 294] width 447 height 14
type input "**********"
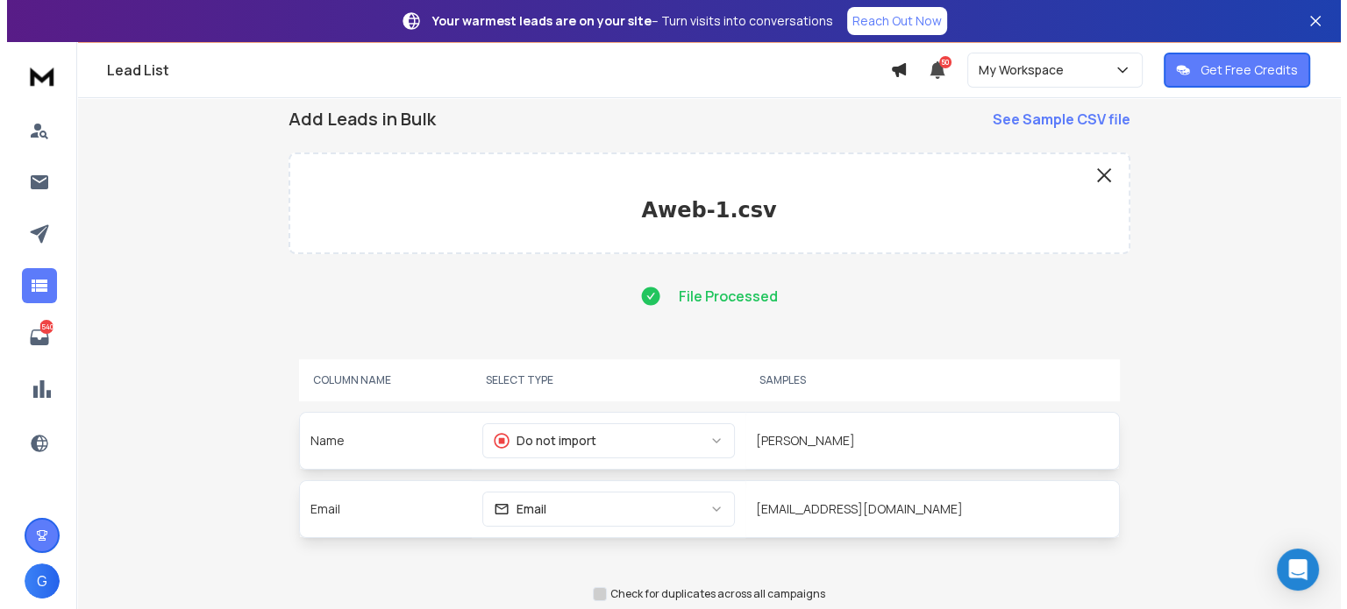
scroll to position [276, 0]
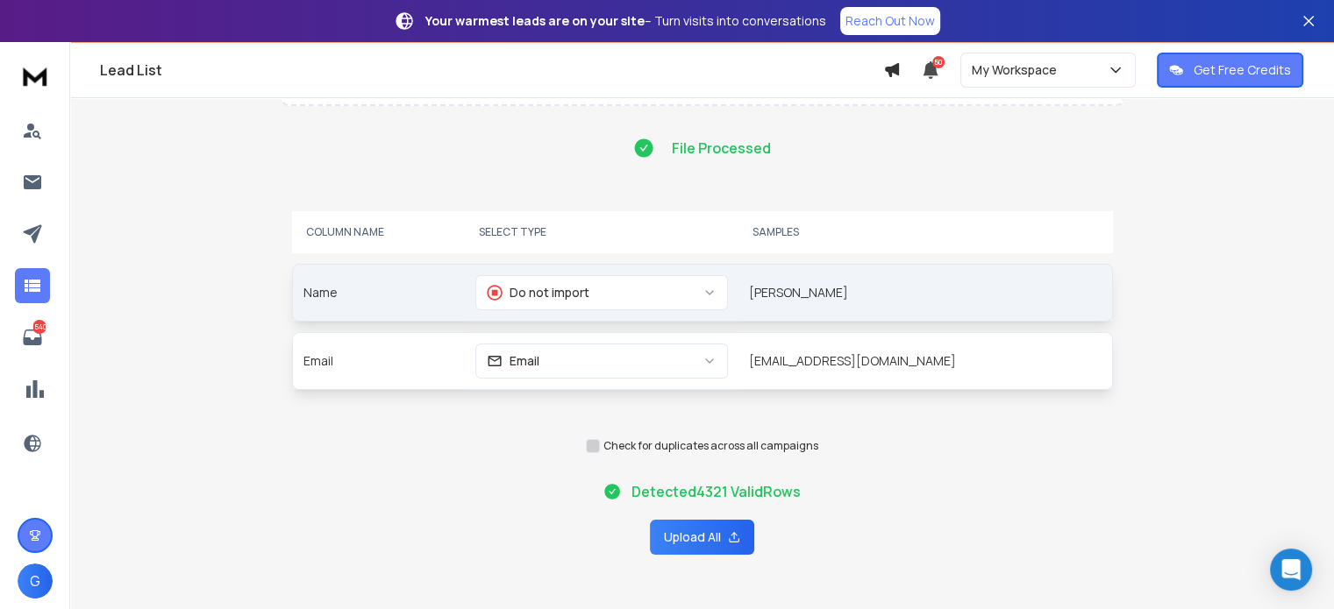
click at [610, 280] on button "Do not import" at bounding box center [601, 292] width 253 height 35
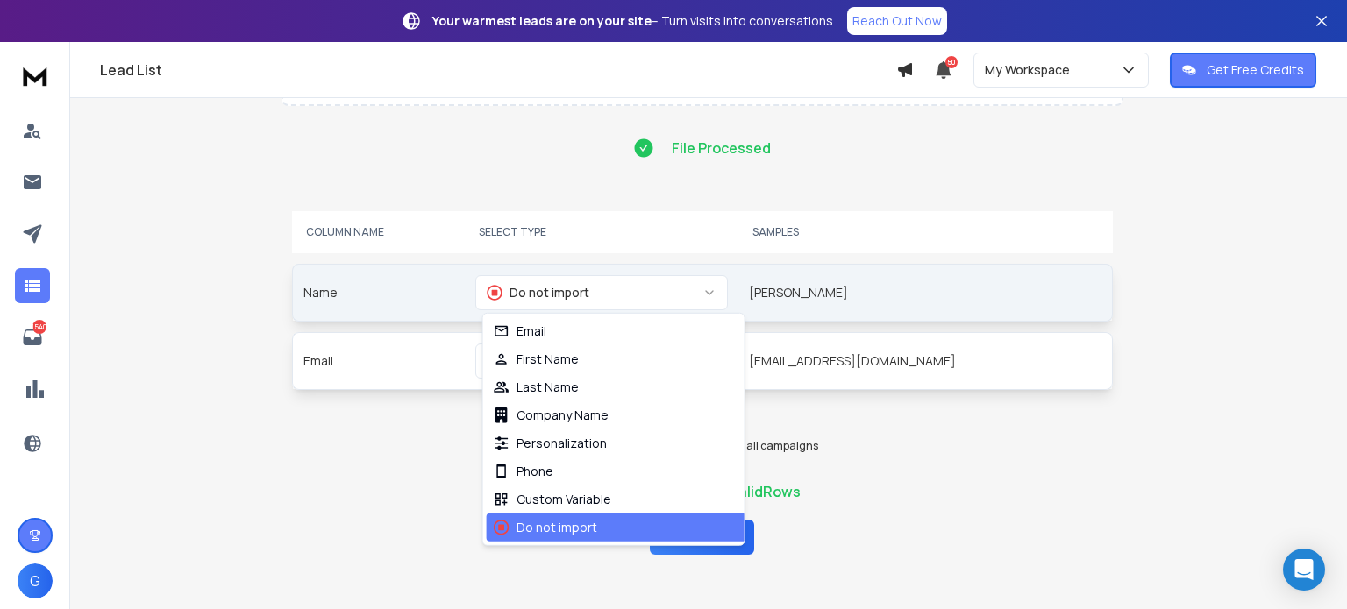
scroll to position [0, 1]
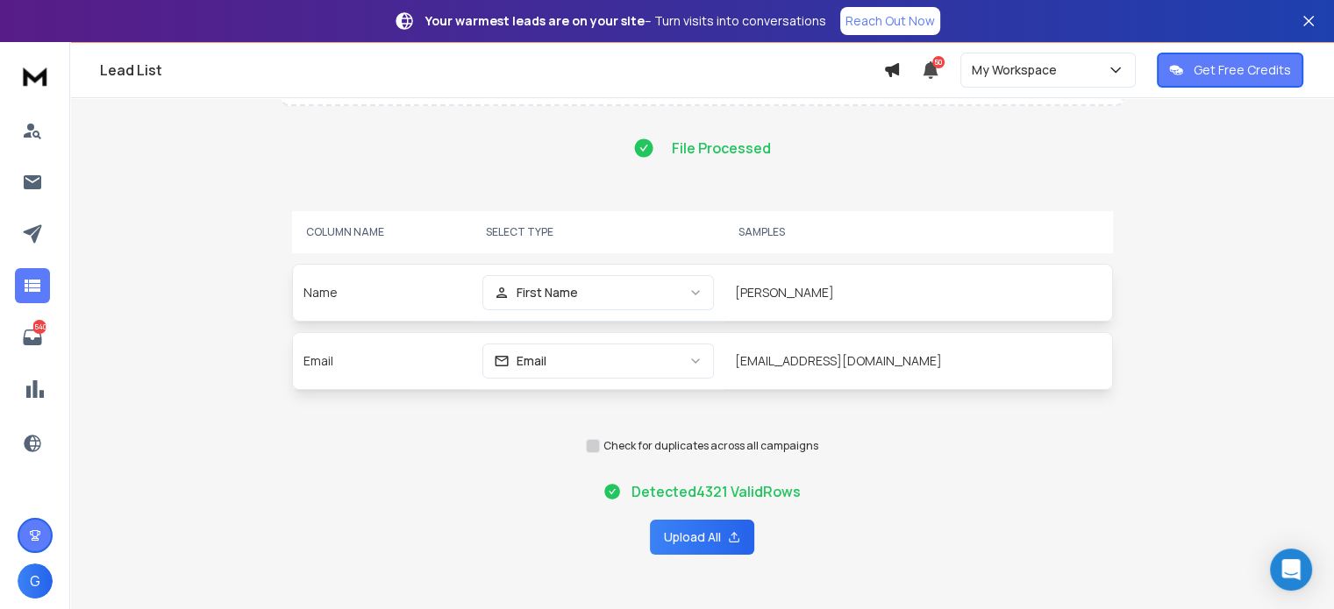
click at [715, 534] on button "Upload All" at bounding box center [702, 537] width 104 height 35
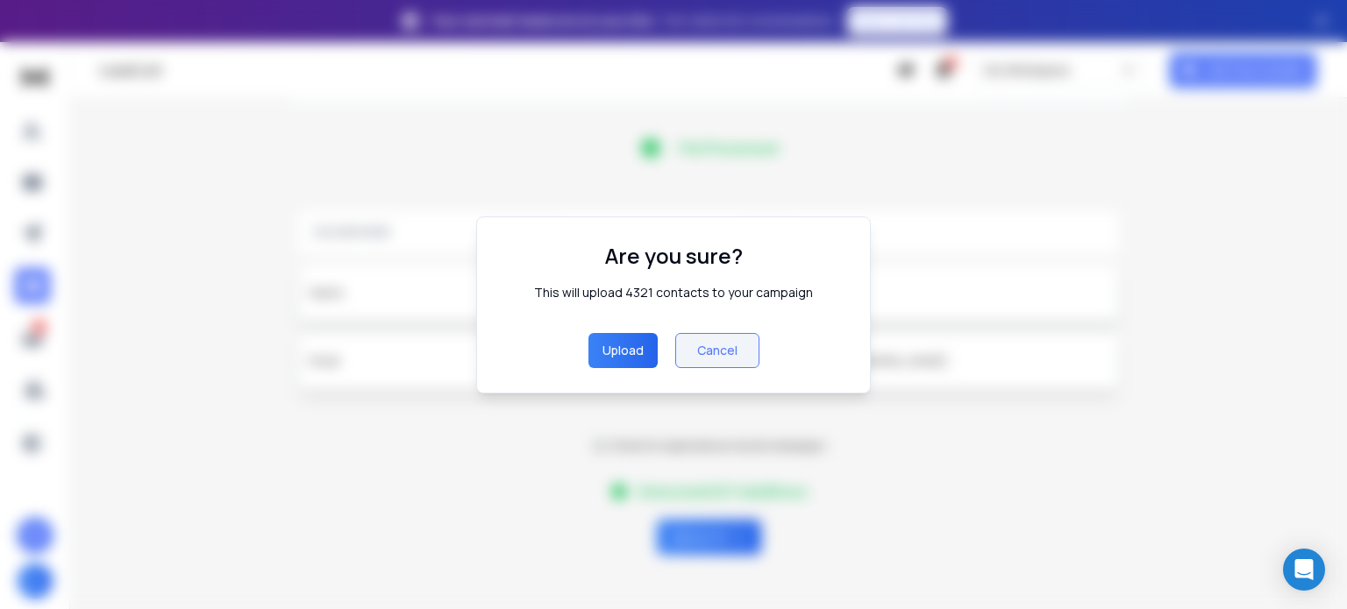
click at [623, 338] on button "Upload" at bounding box center [622, 350] width 69 height 35
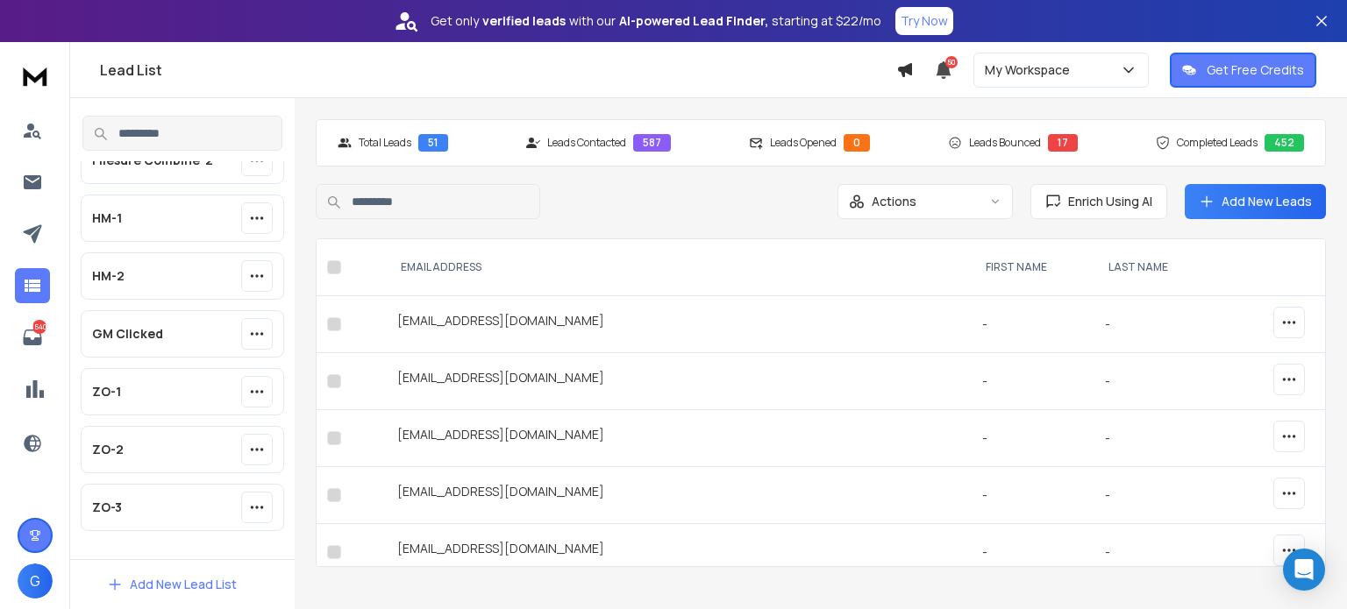
scroll to position [311, 0]
click at [153, 502] on p "Property All Data" at bounding box center [145, 511] width 106 height 18
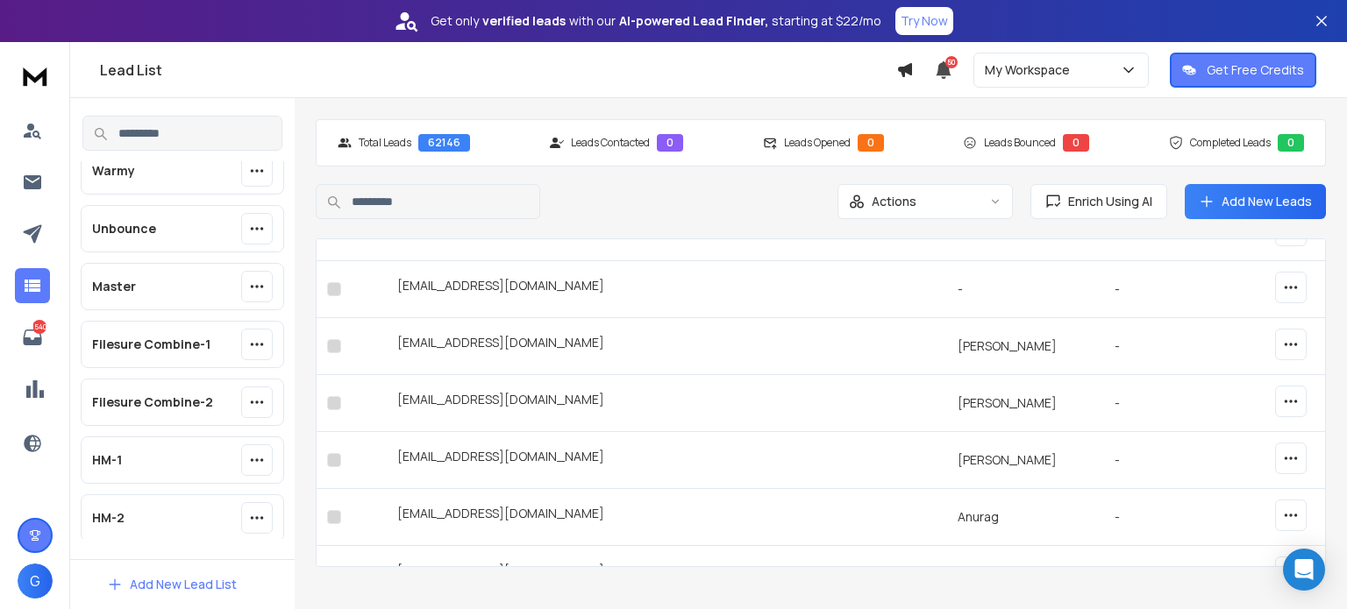
scroll to position [0, 0]
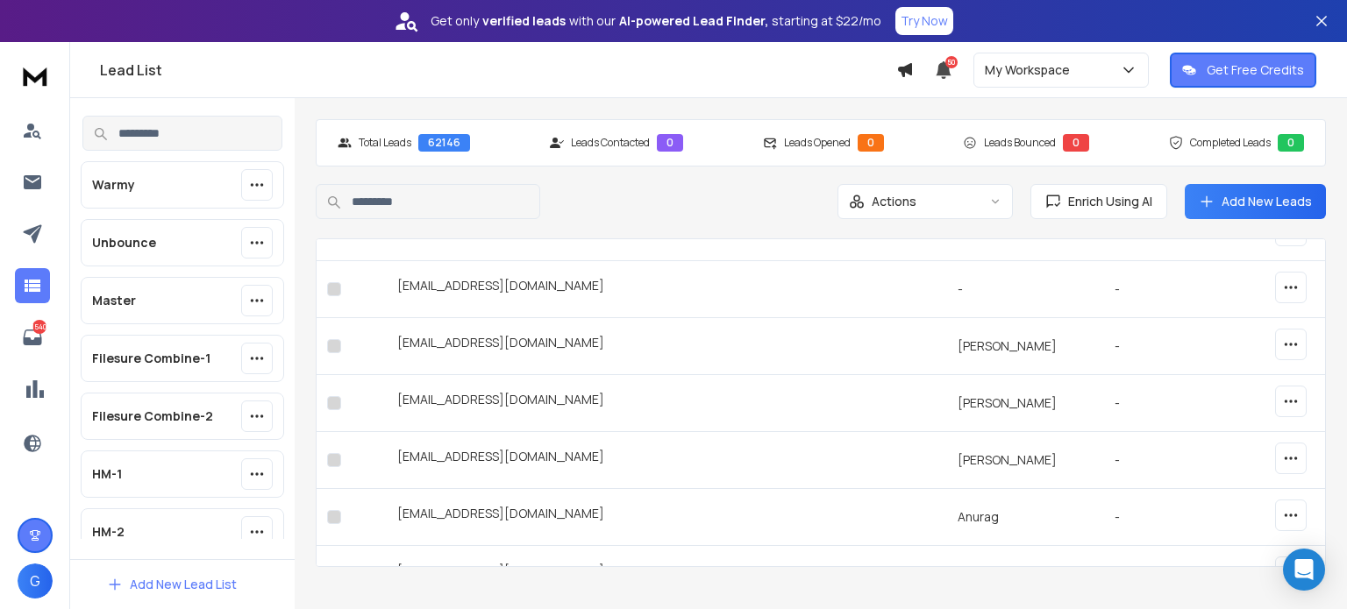
click at [177, 357] on p "Filesure Combine-1" at bounding box center [151, 359] width 118 height 18
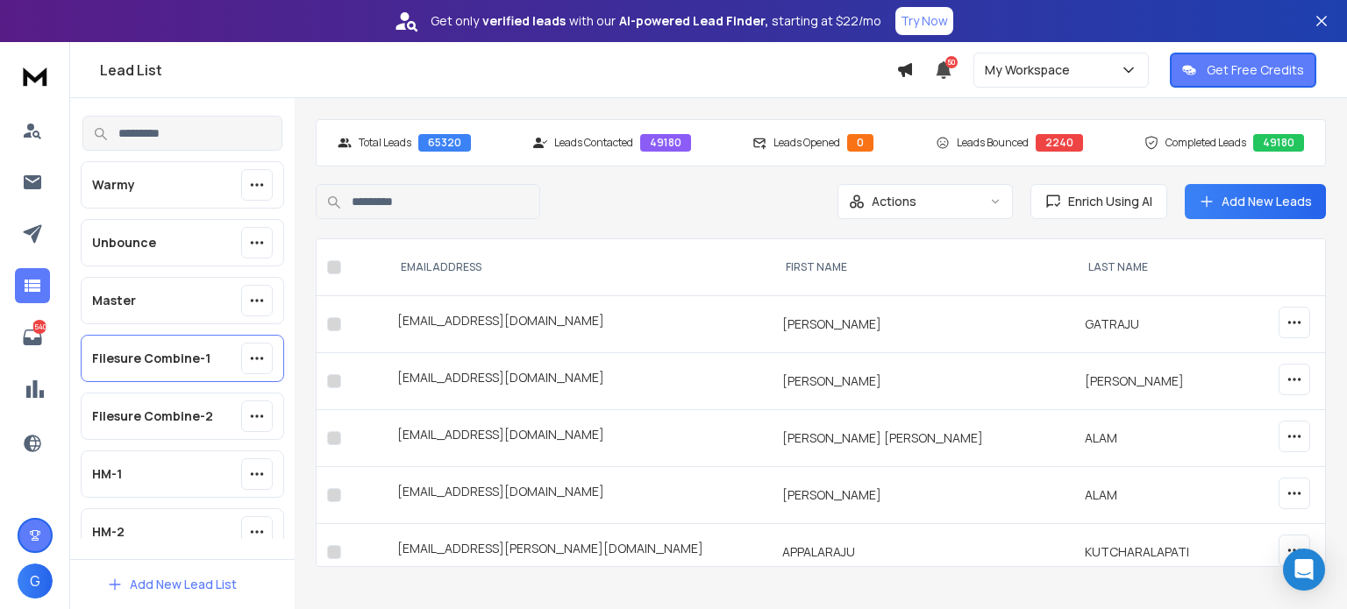
click at [150, 420] on p "Filesure Combine-2" at bounding box center [152, 417] width 121 height 18
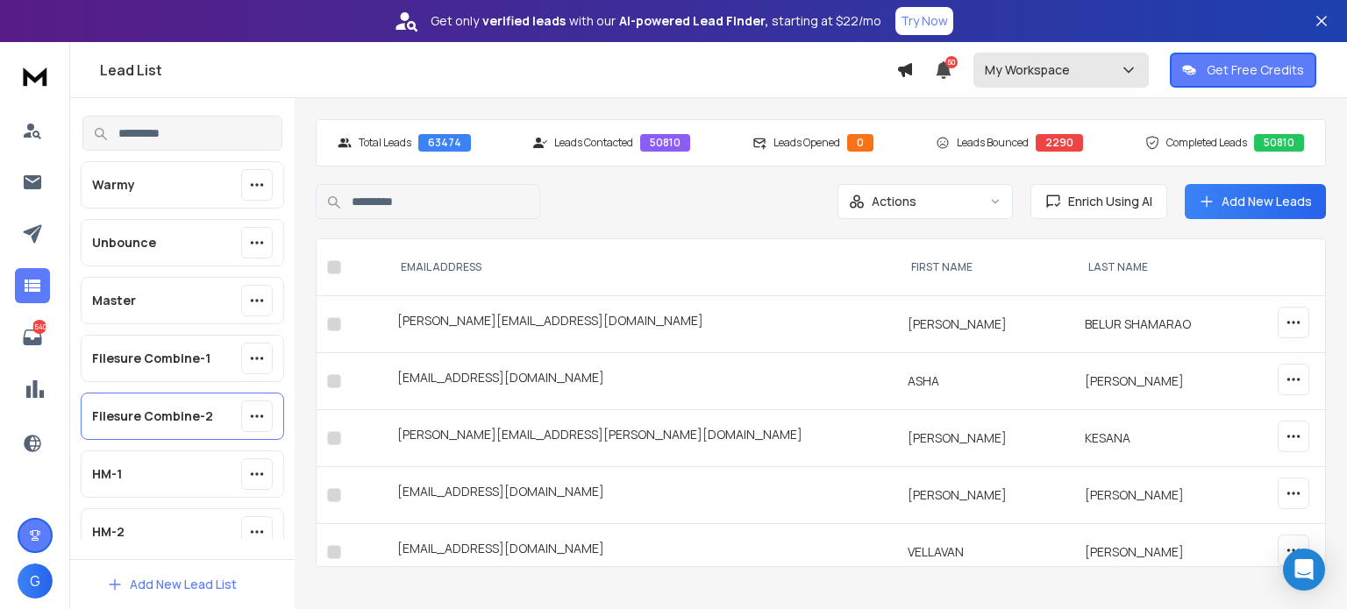
click at [1126, 77] on icon "button" at bounding box center [1129, 70] width 18 height 18
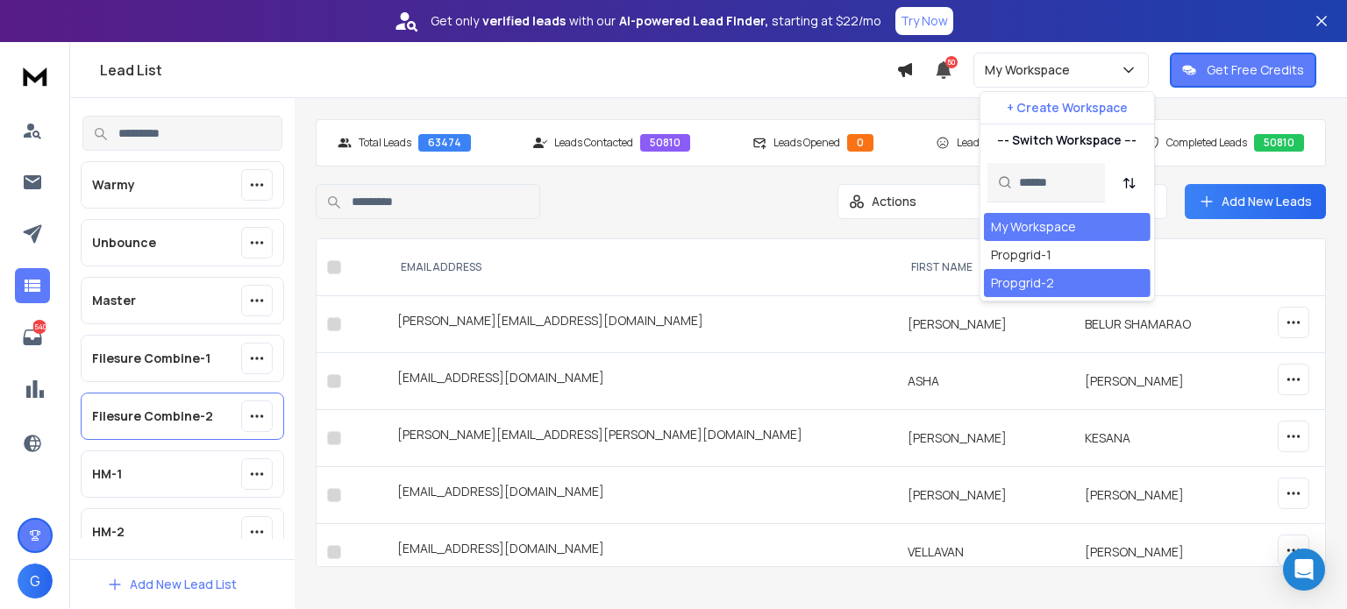
click at [1064, 280] on div "Propgrid-2" at bounding box center [1067, 283] width 167 height 28
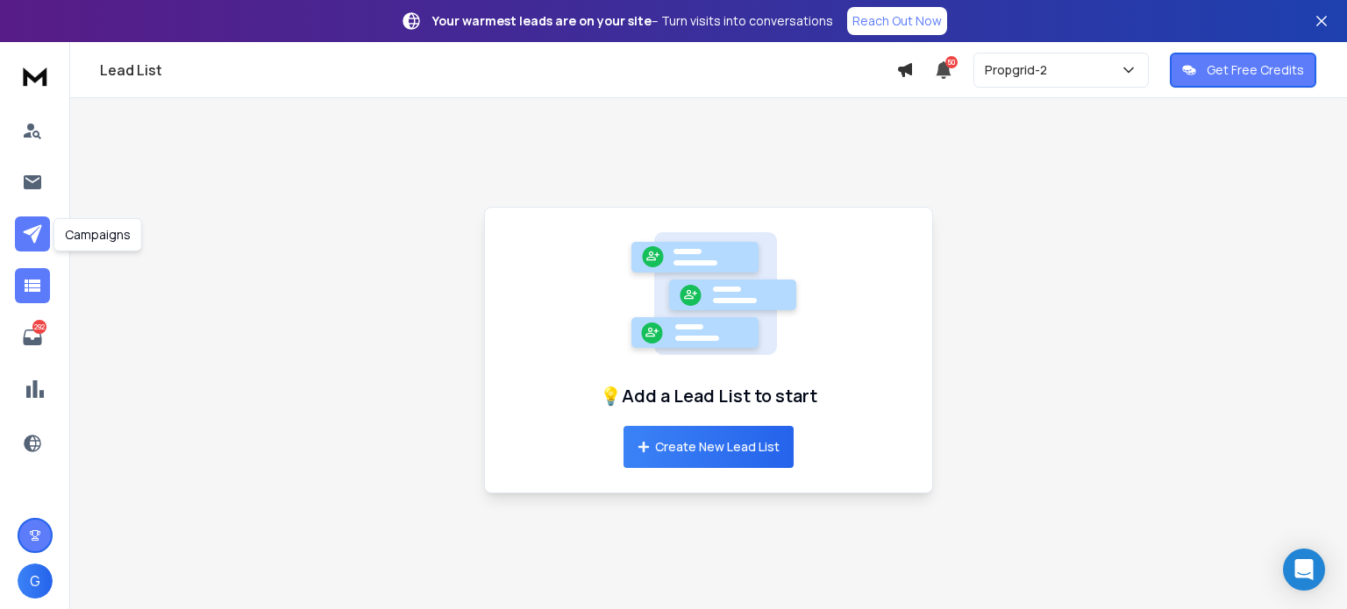
click at [39, 227] on icon at bounding box center [32, 233] width 18 height 18
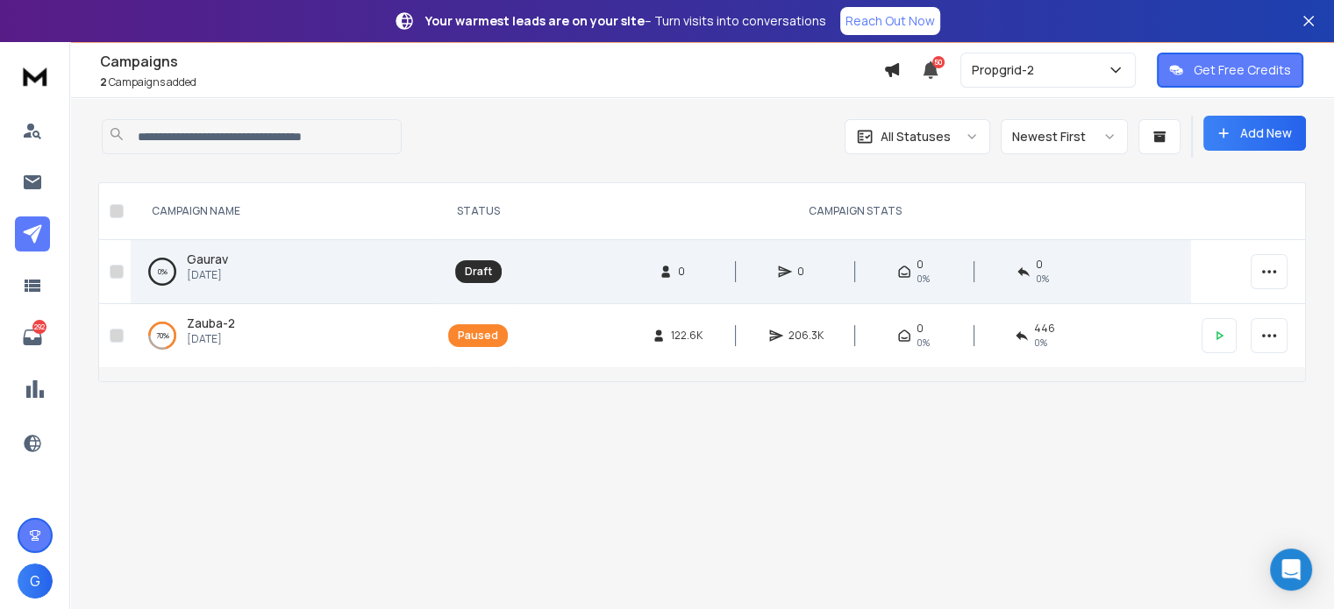
click at [1279, 267] on button "button" at bounding box center [1268, 271] width 37 height 35
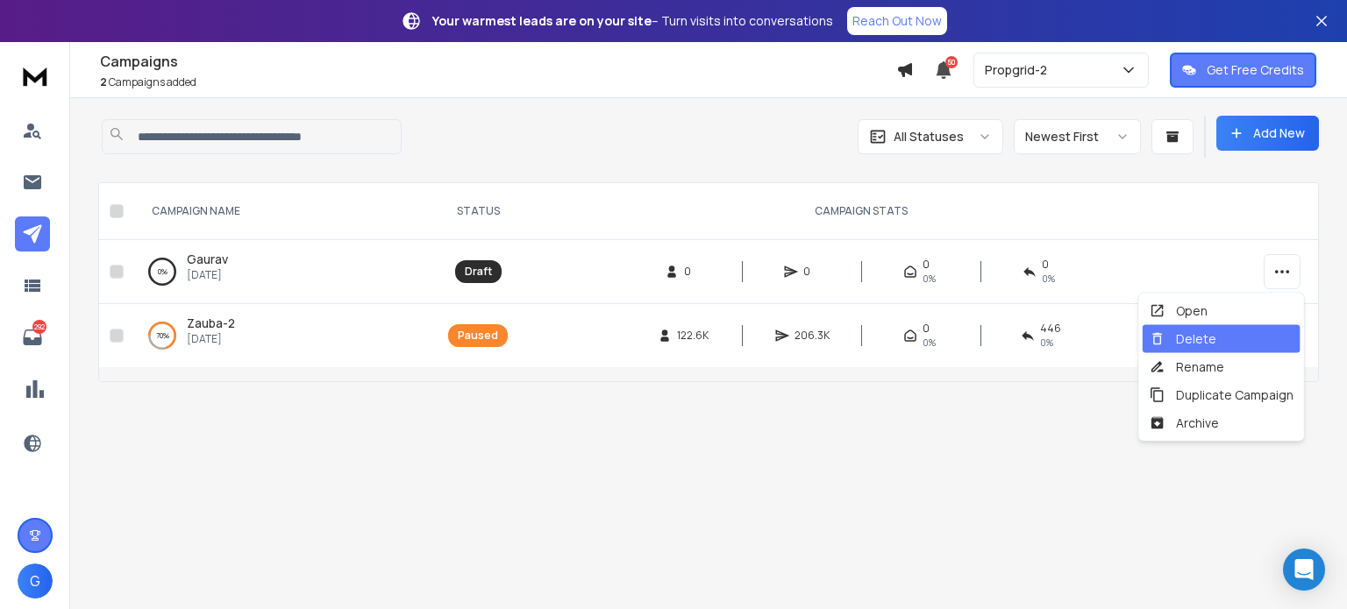
click at [1210, 347] on div "Delete" at bounding box center [1221, 339] width 158 height 28
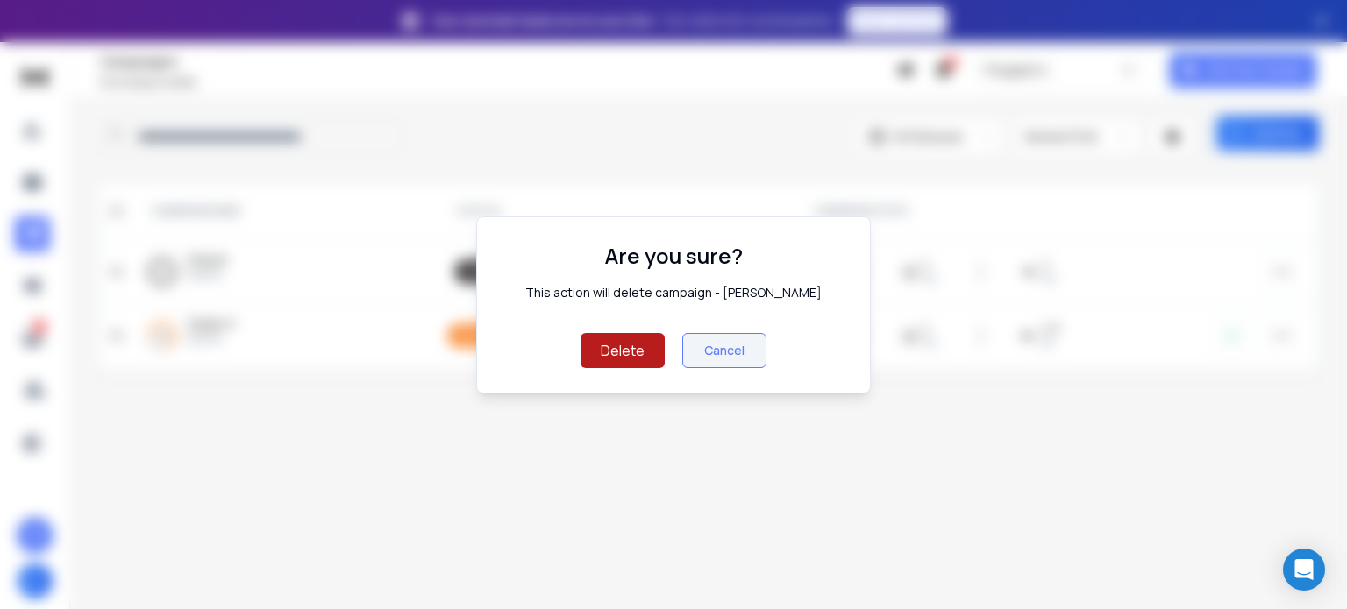
click at [619, 347] on button "Delete" at bounding box center [622, 350] width 84 height 35
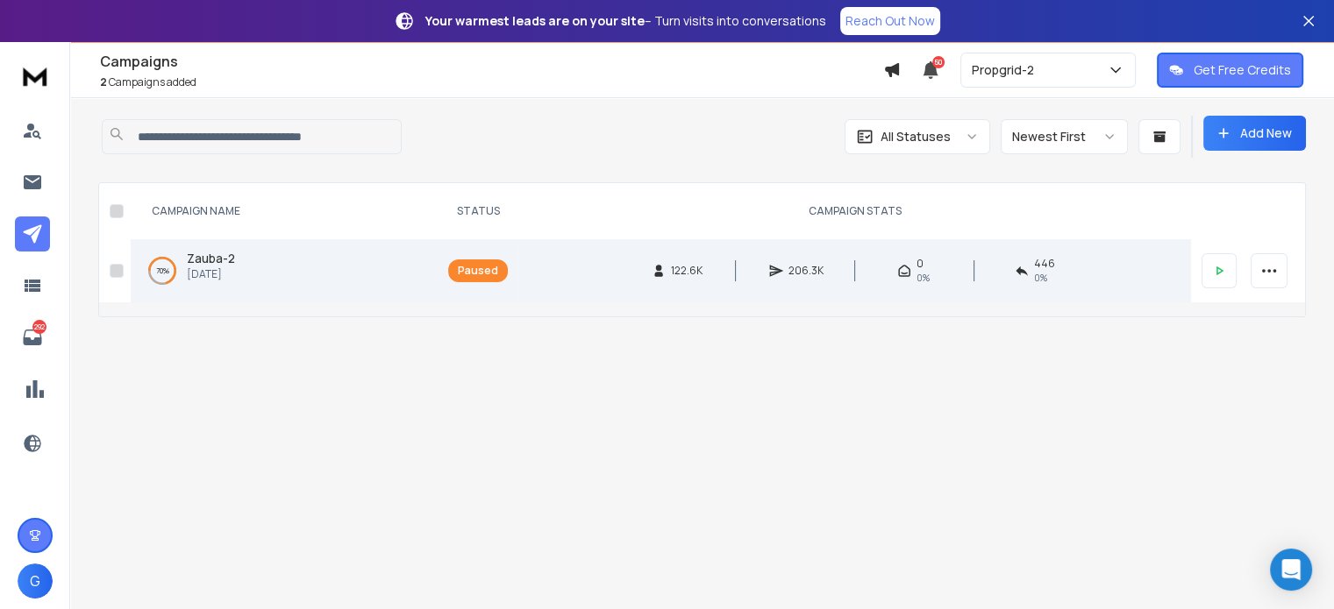
click at [1279, 270] on button "button" at bounding box center [1268, 270] width 37 height 35
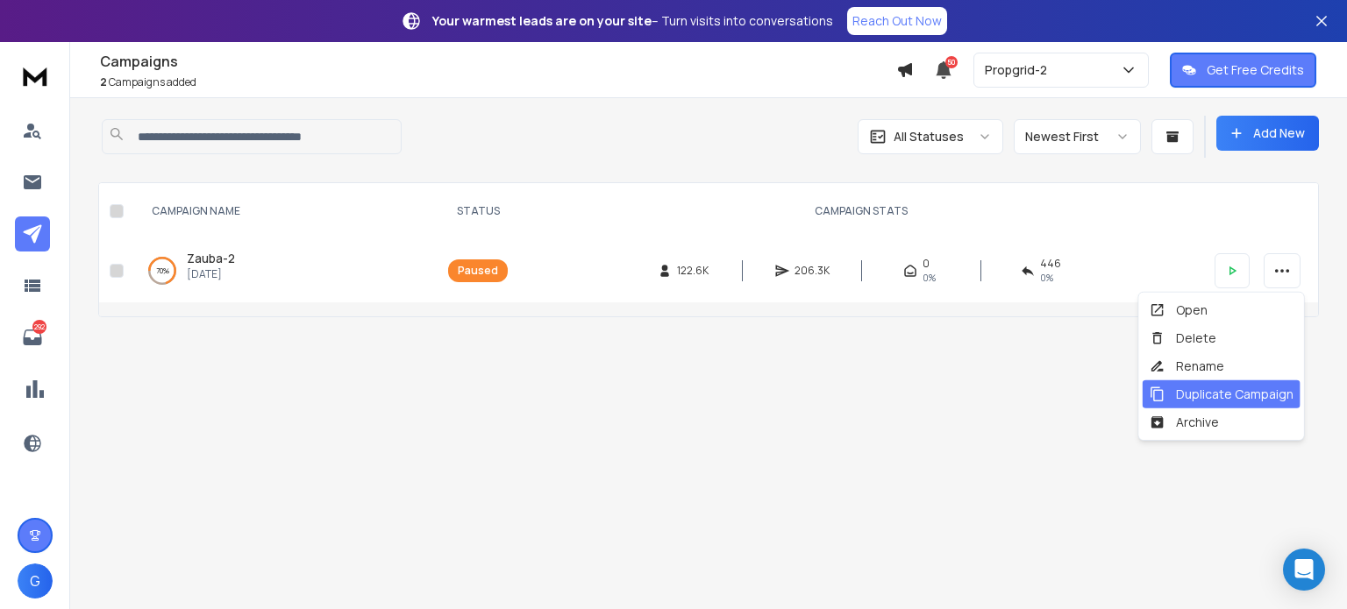
click at [1221, 399] on div "Duplicate Campaign" at bounding box center [1222, 395] width 144 height 18
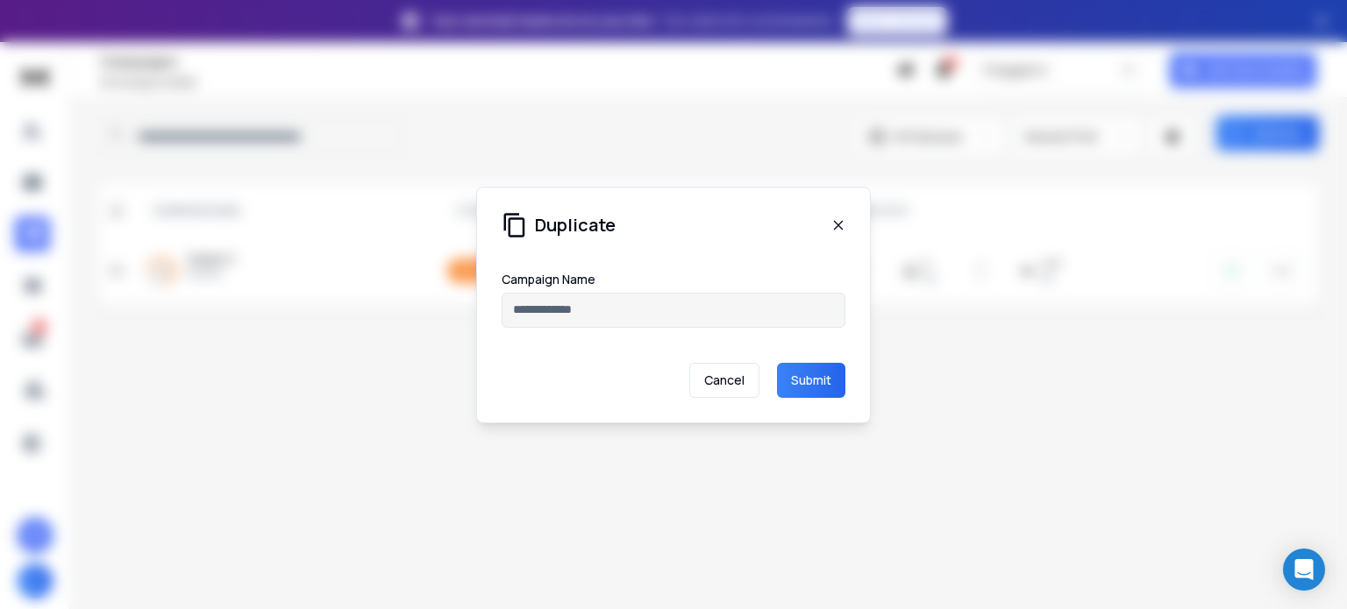
click at [607, 319] on input "text" at bounding box center [674, 310] width 344 height 35
click at [836, 224] on icon at bounding box center [838, 225] width 14 height 14
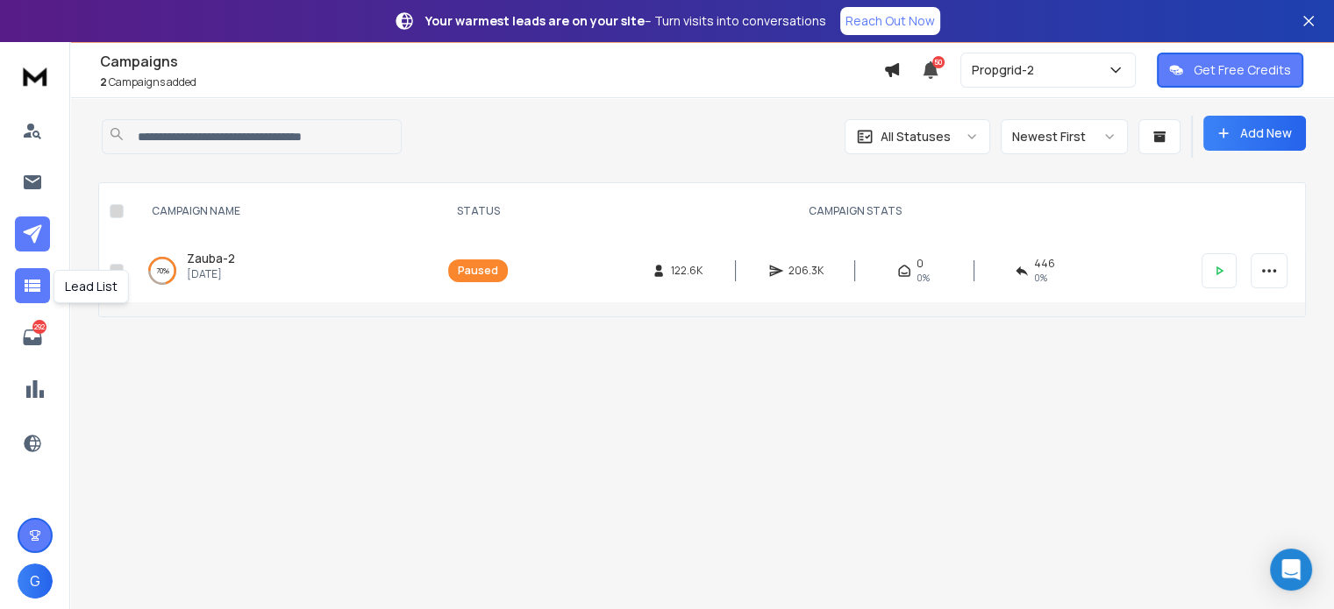
click at [33, 283] on icon at bounding box center [33, 286] width 16 height 12
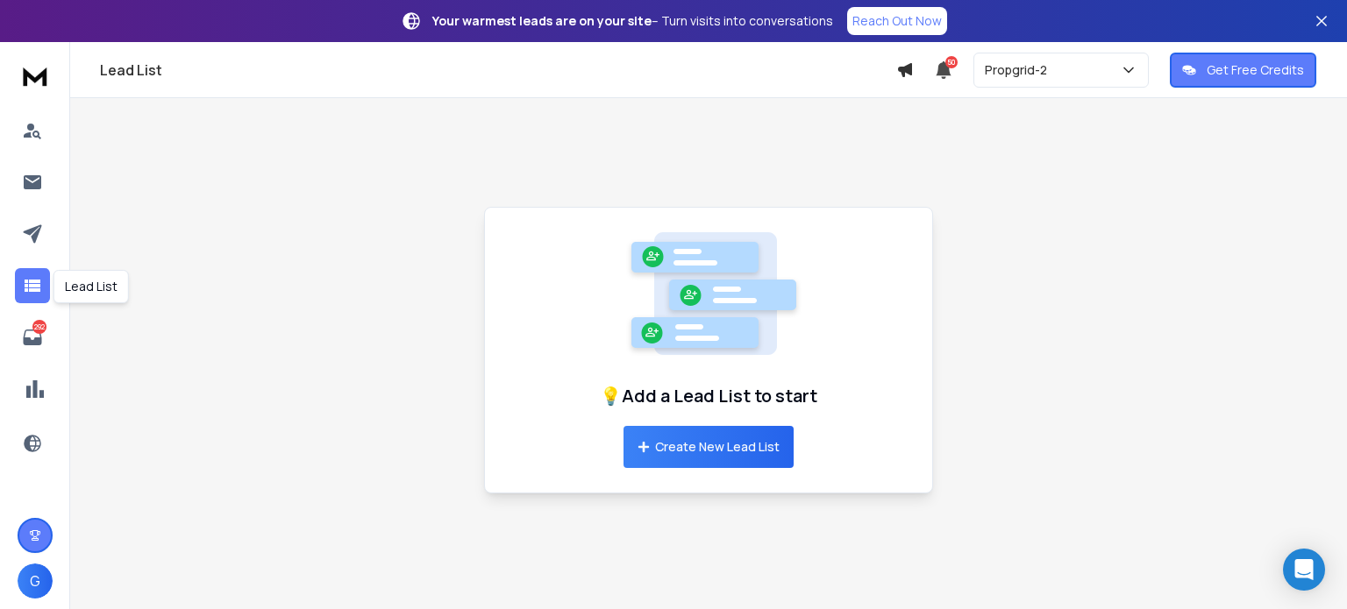
click at [25, 270] on link at bounding box center [32, 285] width 35 height 35
click at [1054, 71] on p "Propgrid-2" at bounding box center [1019, 70] width 69 height 18
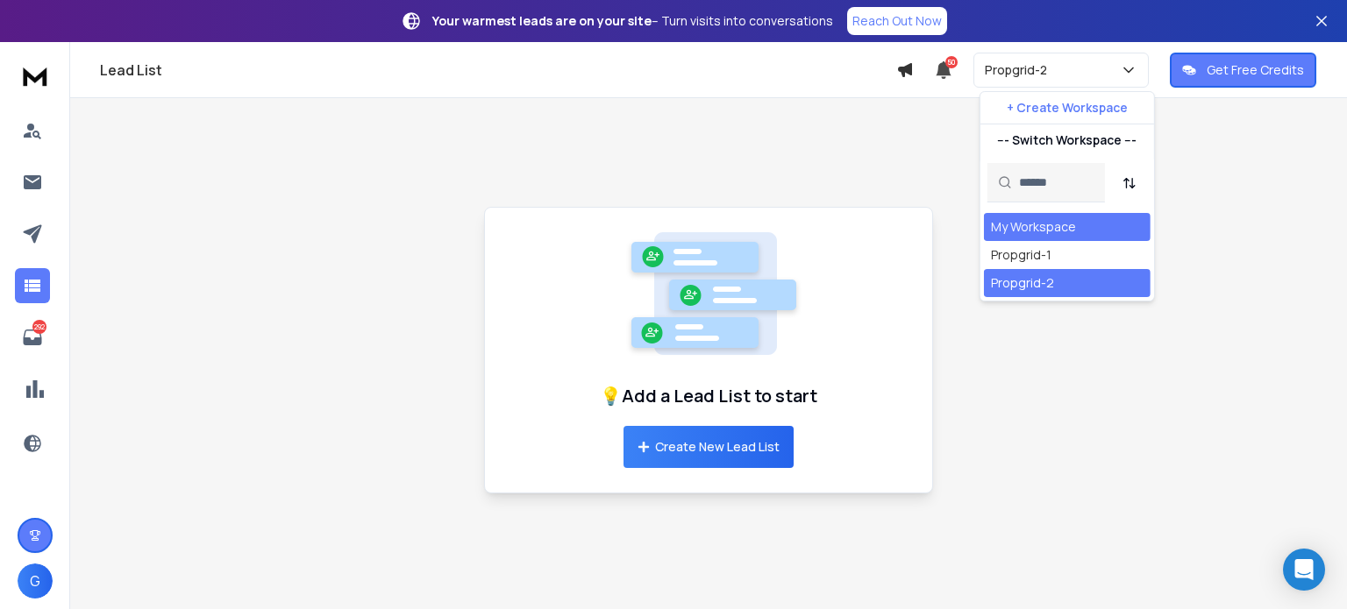
click at [1058, 99] on p "+ Create Workspace" at bounding box center [1067, 108] width 121 height 18
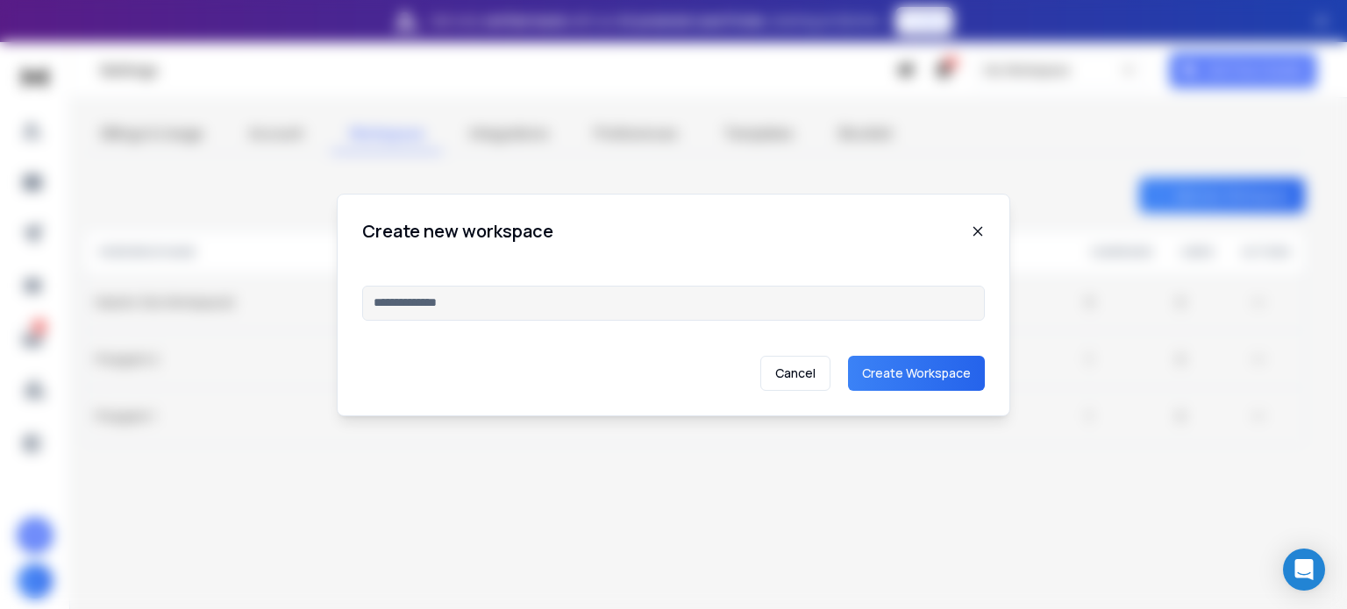
click at [982, 234] on icon at bounding box center [978, 231] width 14 height 14
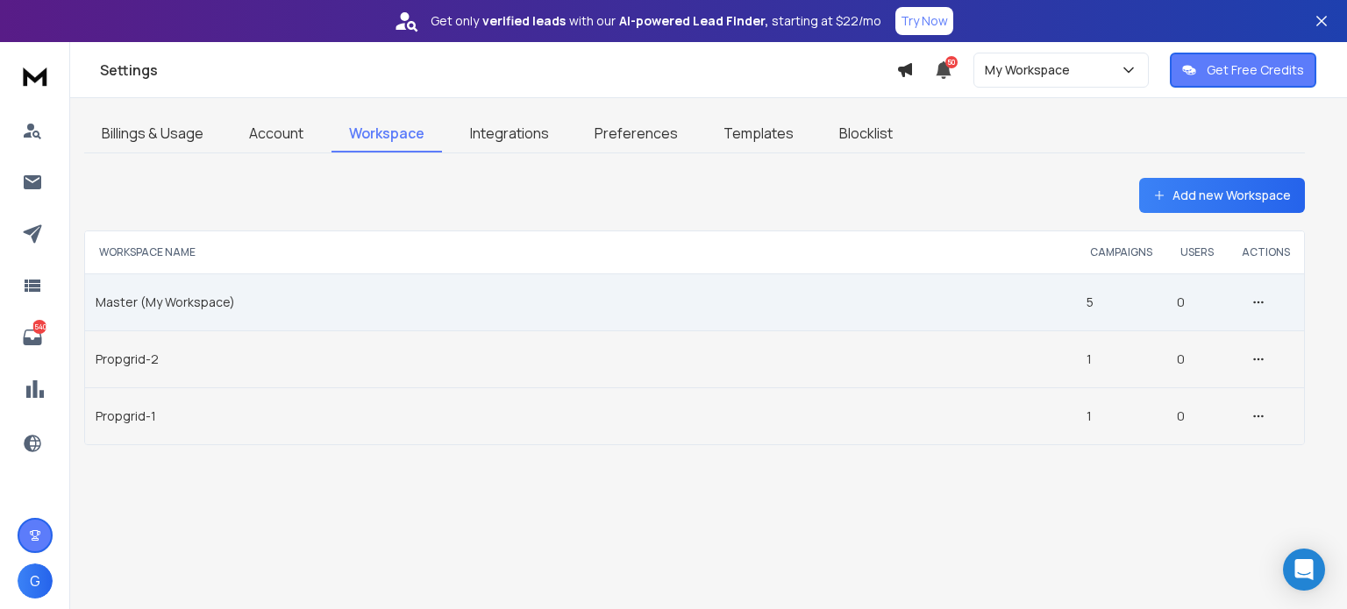
click at [165, 311] on td "Master (My Workspace)" at bounding box center [580, 302] width 991 height 57
click at [165, 308] on td "Master (My Workspace)" at bounding box center [580, 302] width 991 height 57
click at [161, 308] on td "Master (My Workspace)" at bounding box center [580, 302] width 991 height 57
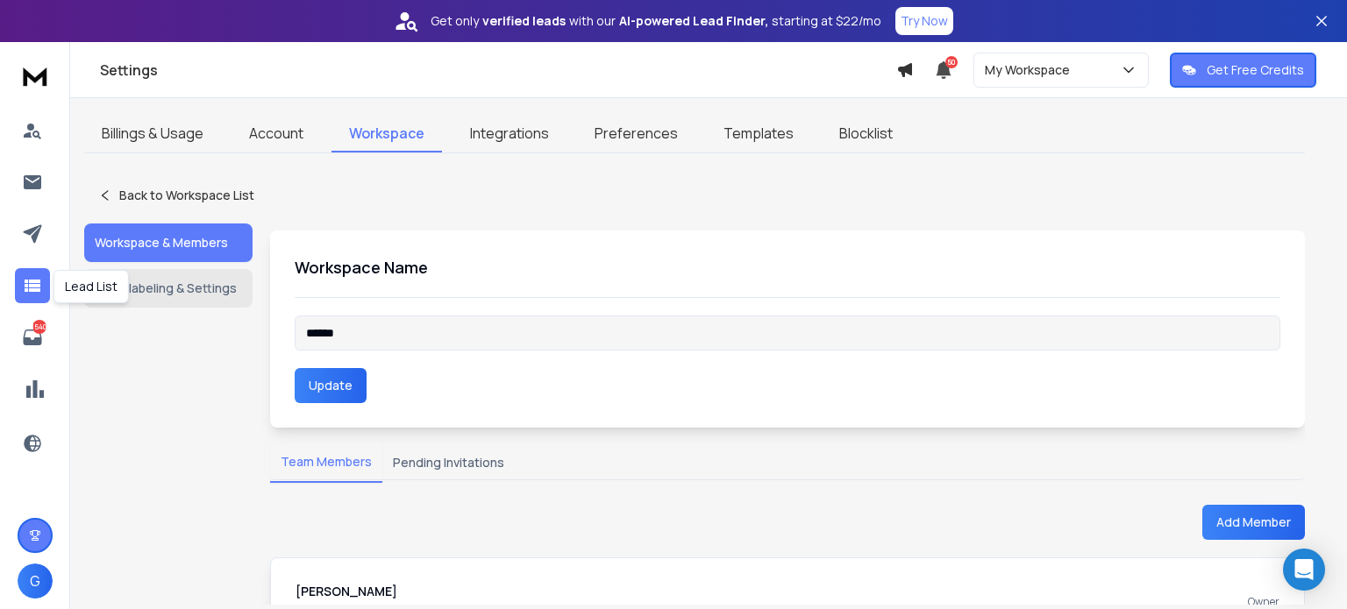
click at [18, 289] on link at bounding box center [32, 285] width 35 height 35
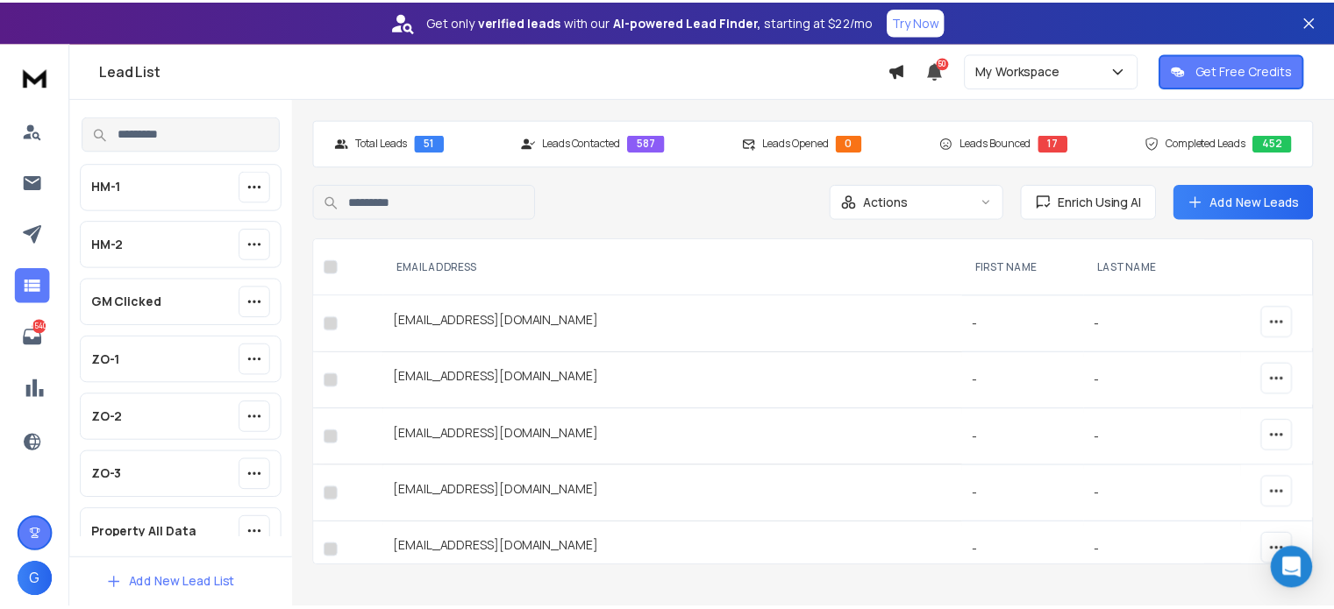
scroll to position [311, 0]
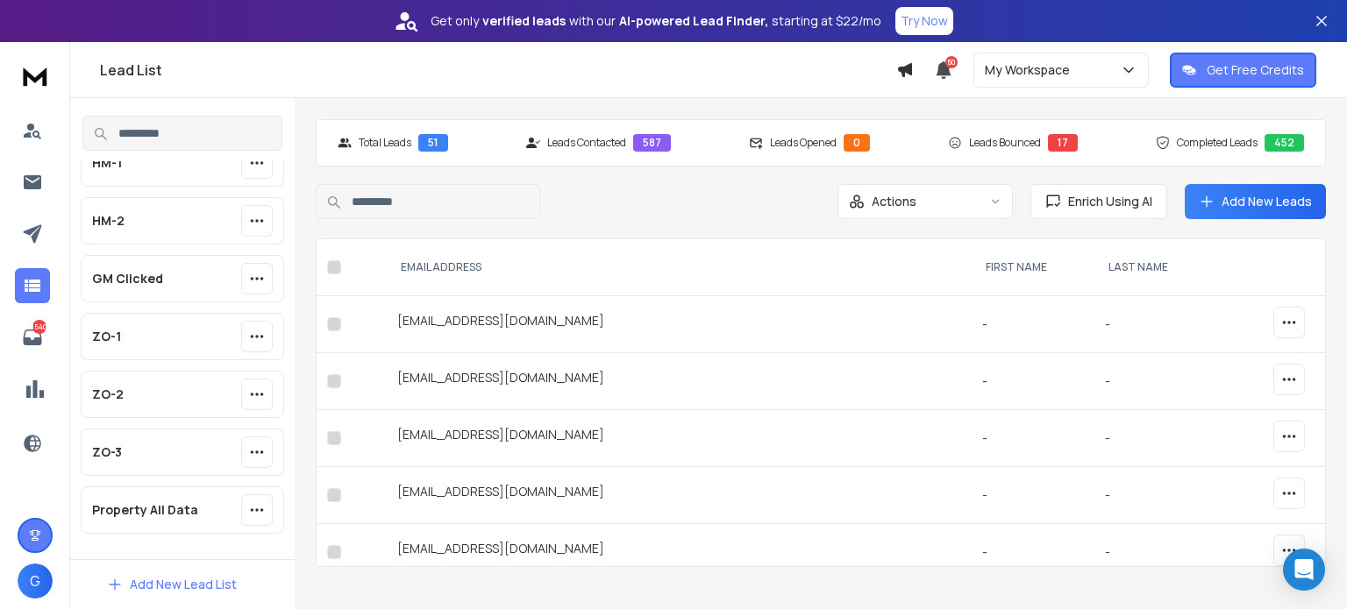
click at [177, 587] on button "Add New Lead List" at bounding box center [172, 584] width 158 height 35
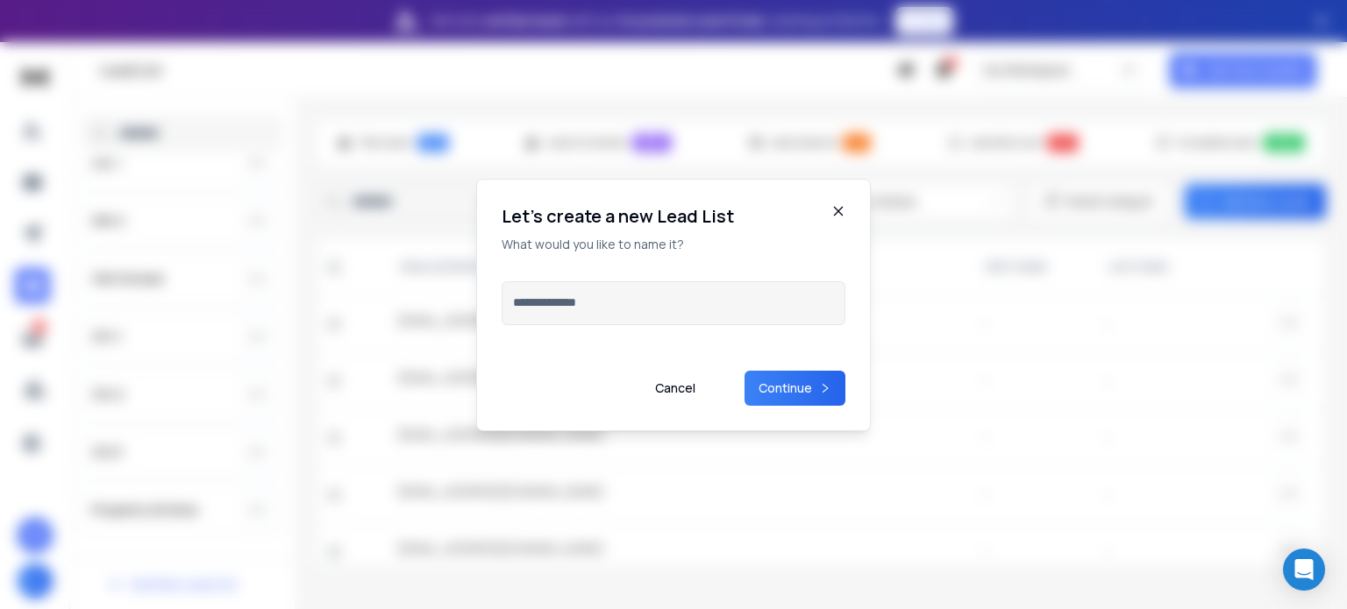
click at [566, 308] on input at bounding box center [674, 303] width 344 height 44
type input "**********"
click at [785, 387] on button "Continue" at bounding box center [794, 388] width 101 height 35
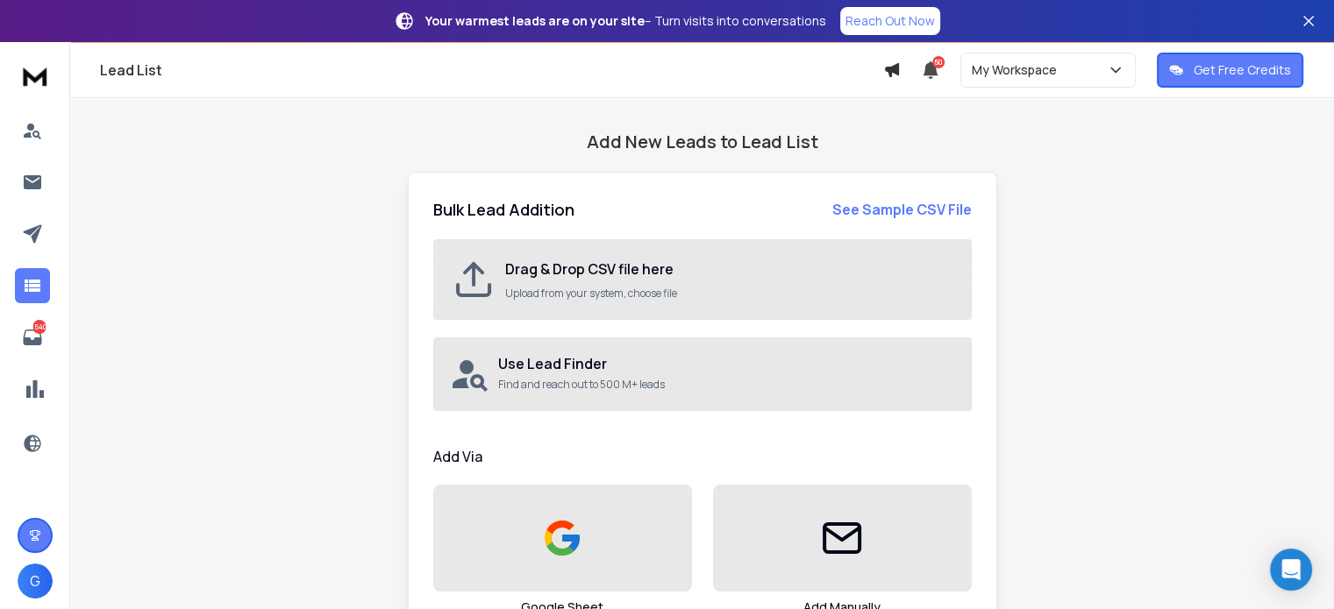
click at [631, 295] on p "Upload from your system, choose file" at bounding box center [728, 294] width 447 height 14
type input "**********"
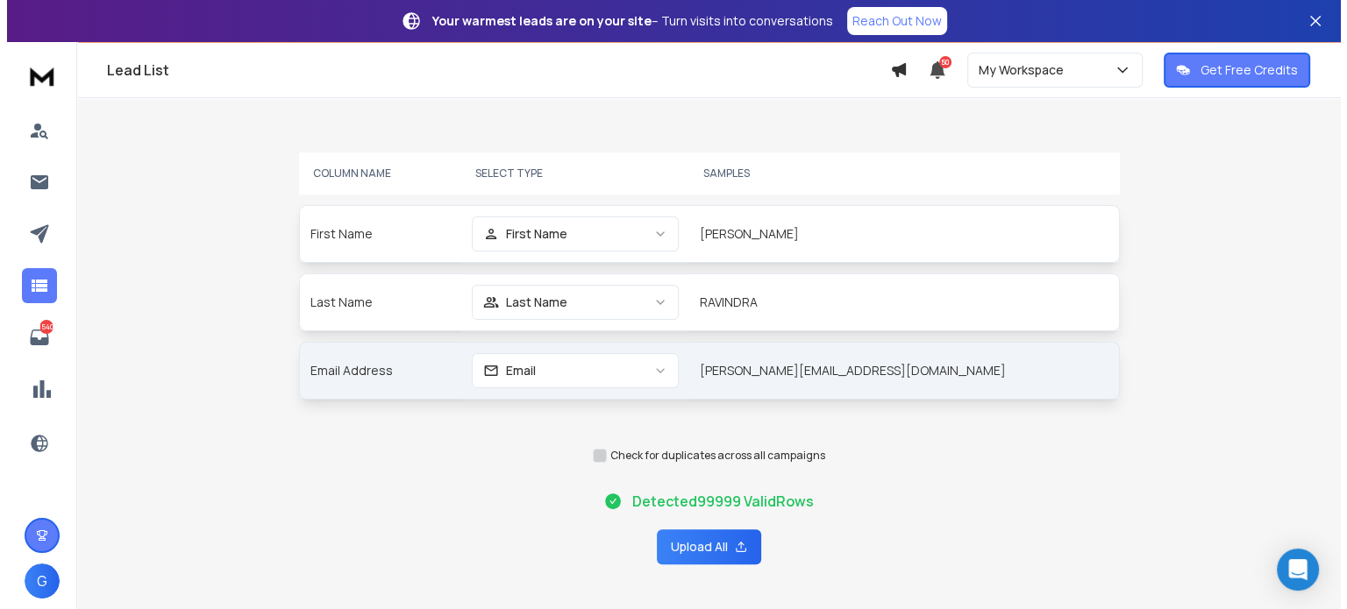
scroll to position [344, 0]
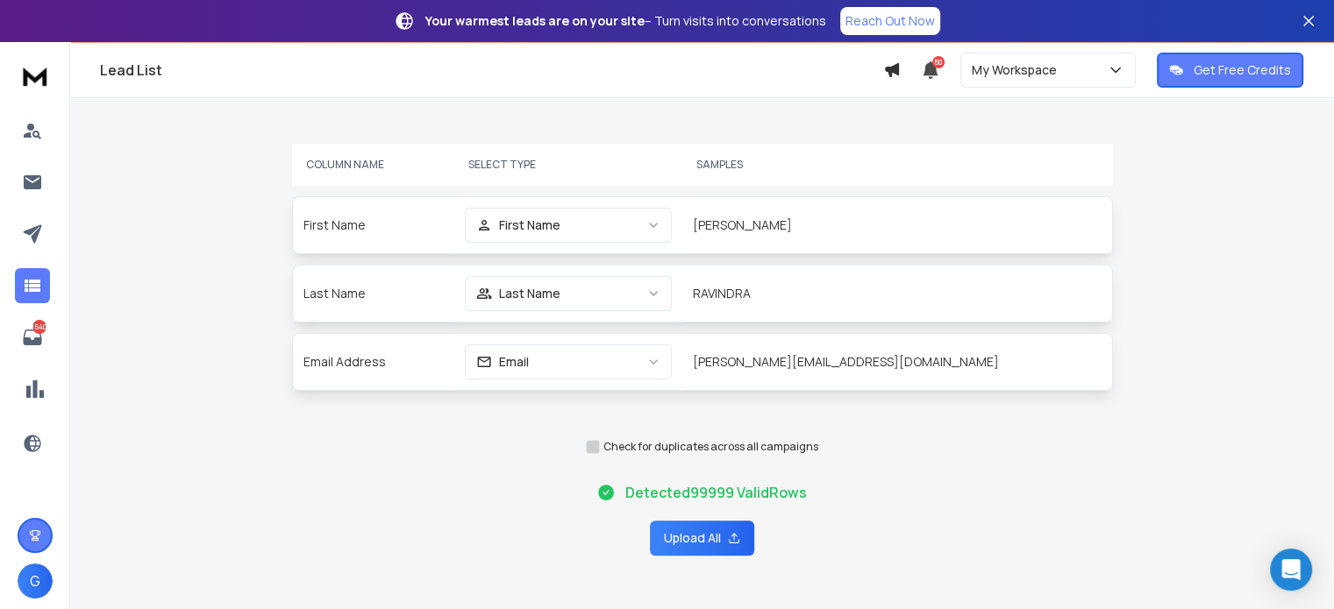
click at [705, 543] on button "Upload All" at bounding box center [702, 538] width 104 height 35
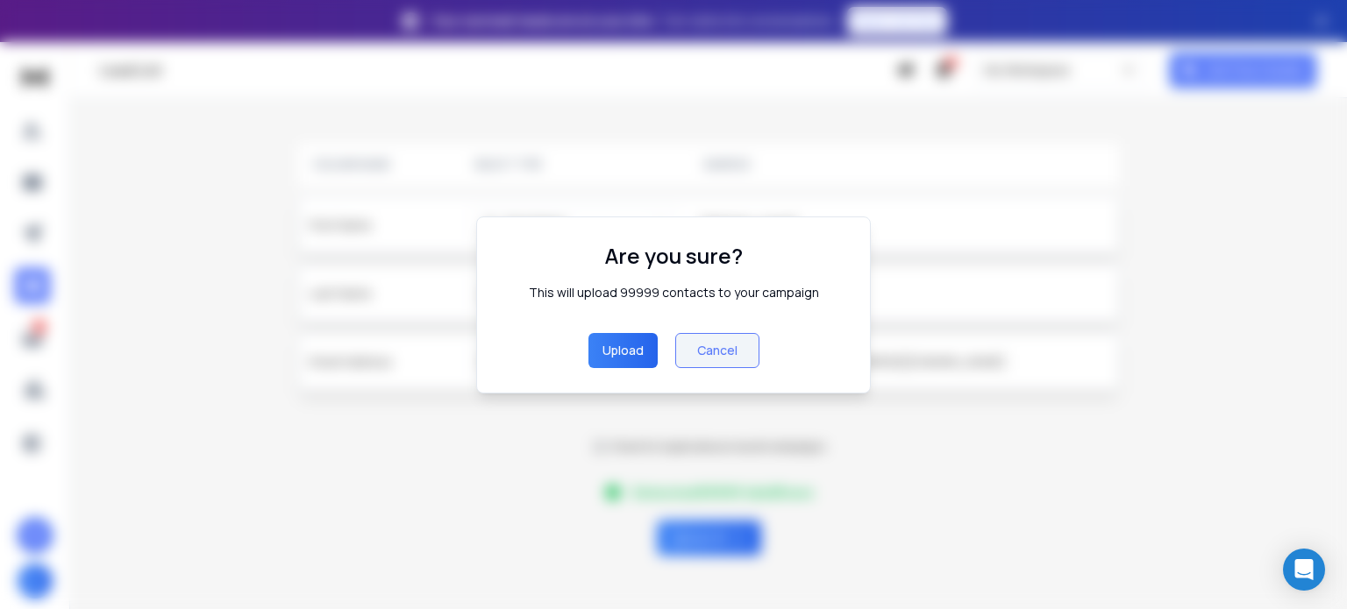
click at [641, 356] on button "Upload" at bounding box center [622, 350] width 69 height 35
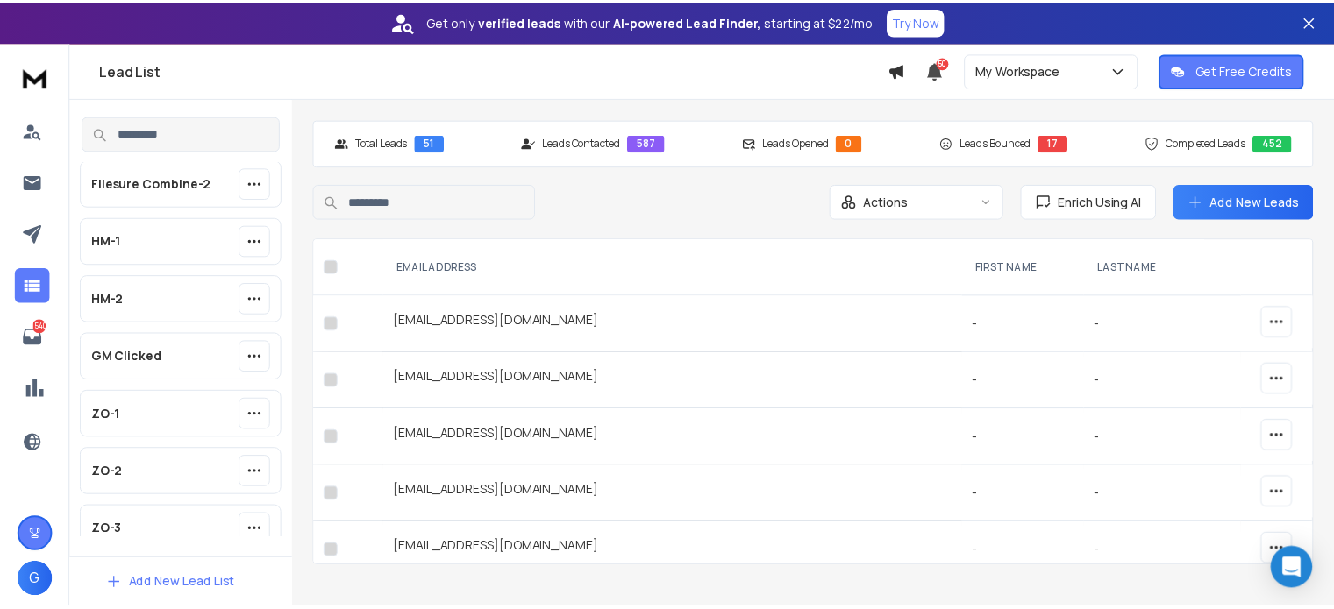
scroll to position [368, 0]
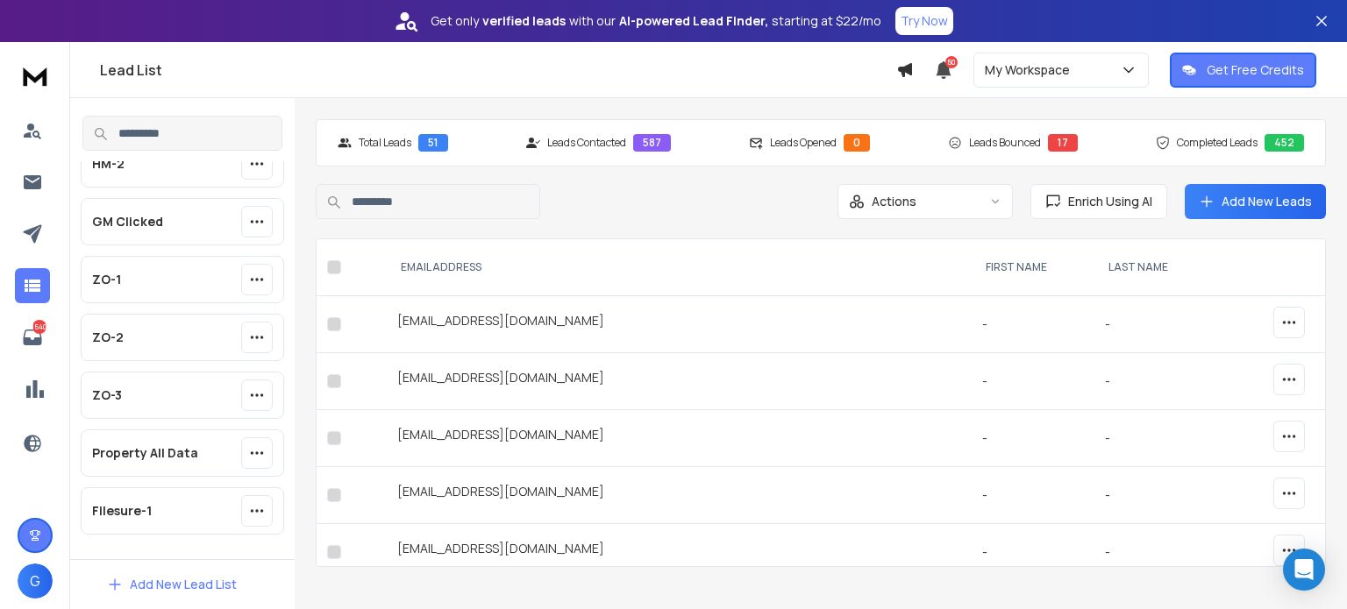
click at [181, 587] on button "Add New Lead List" at bounding box center [172, 584] width 158 height 35
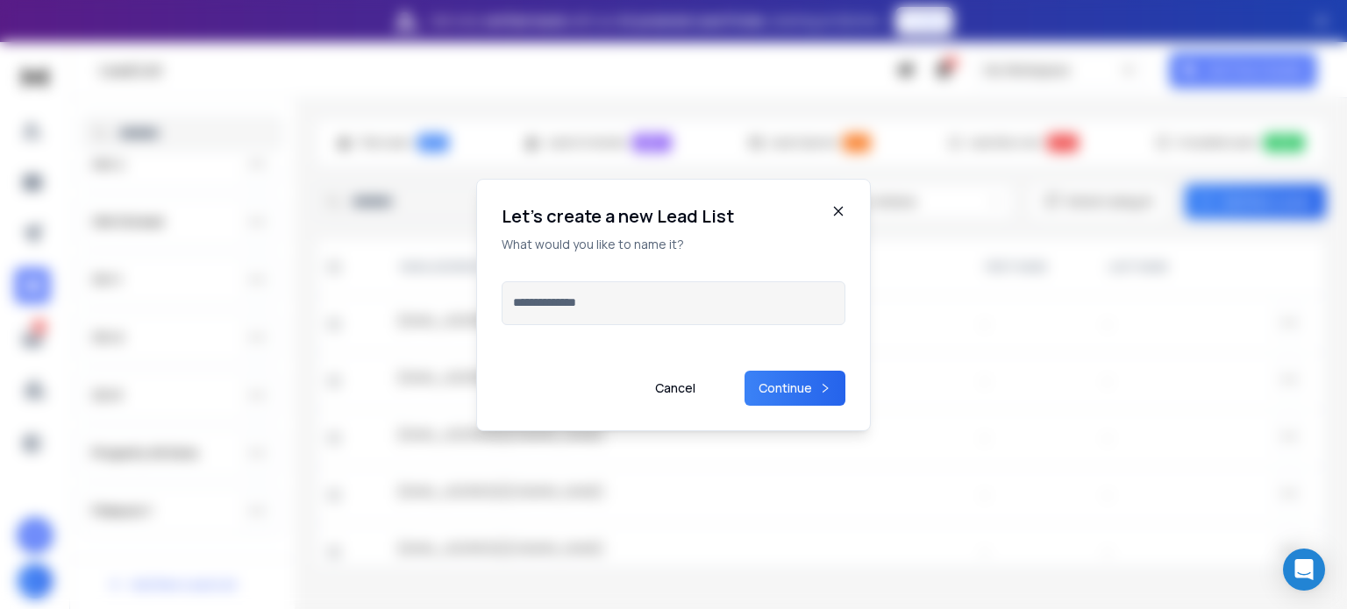
click at [607, 295] on input at bounding box center [674, 303] width 344 height 44
type input "**********"
click at [813, 385] on button "Continue" at bounding box center [794, 388] width 101 height 35
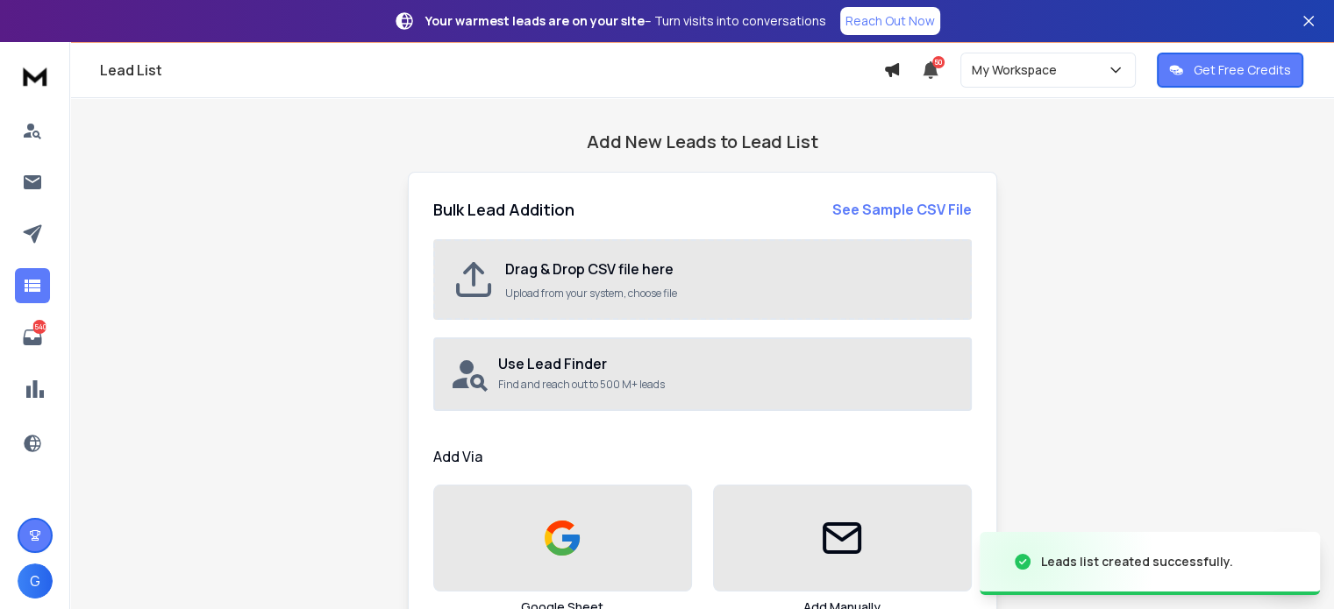
click at [635, 287] on p "Upload from your system, choose file" at bounding box center [728, 294] width 447 height 14
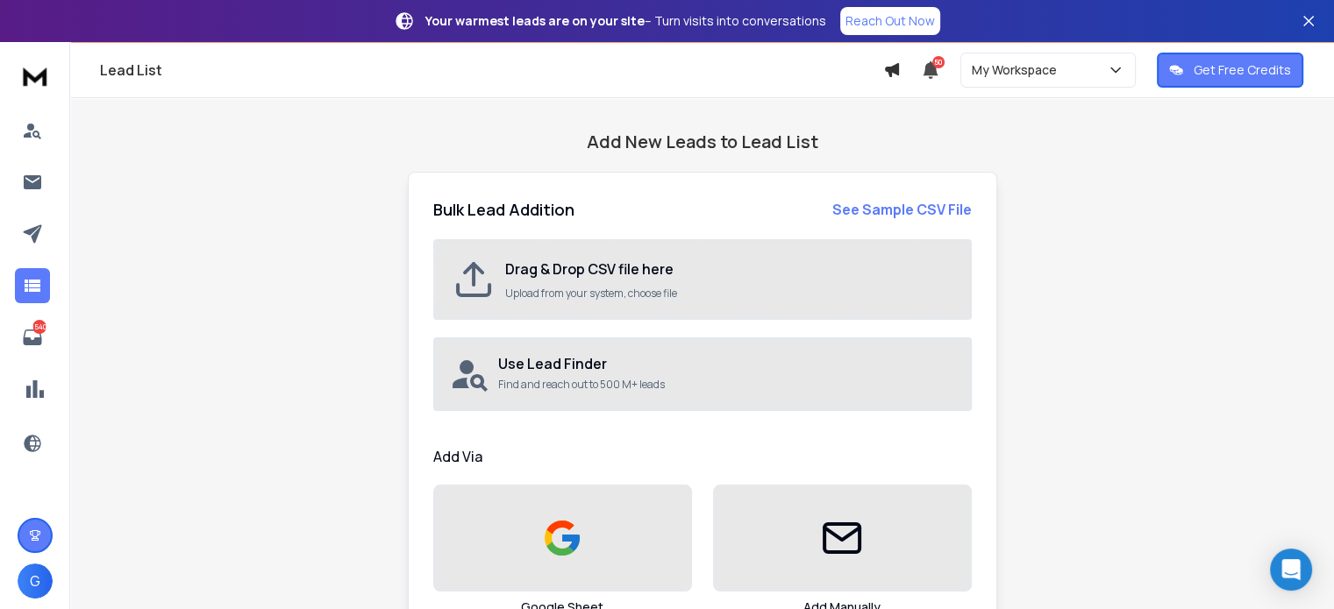
type input "**********"
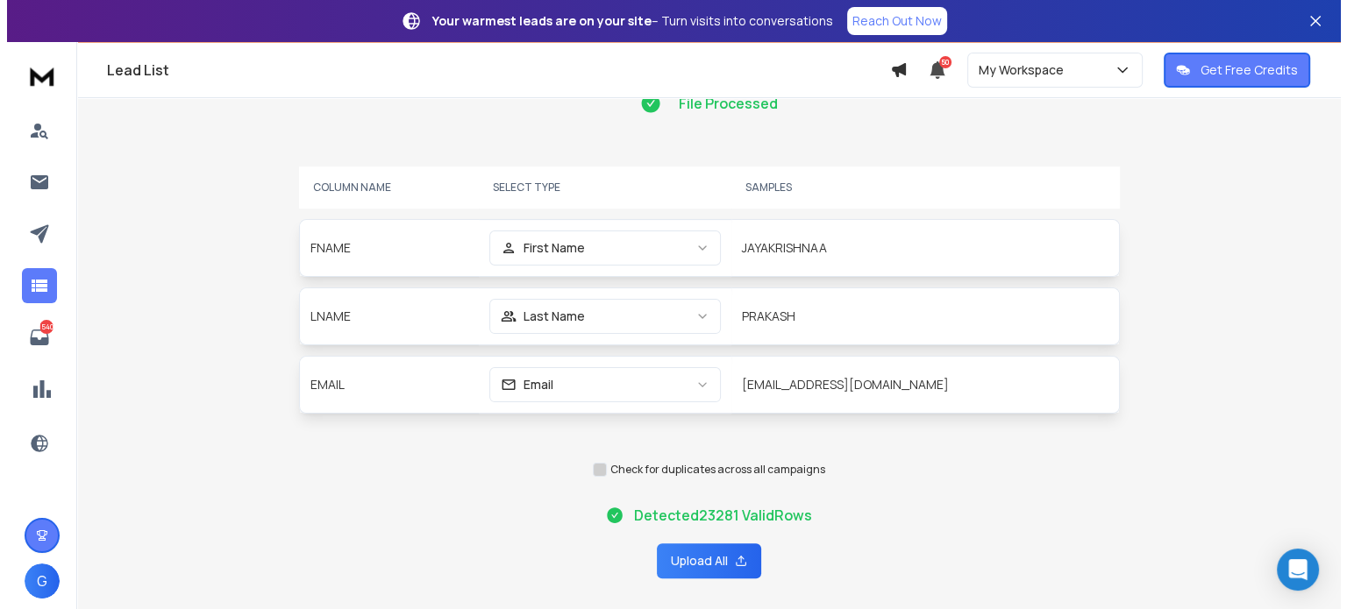
scroll to position [344, 0]
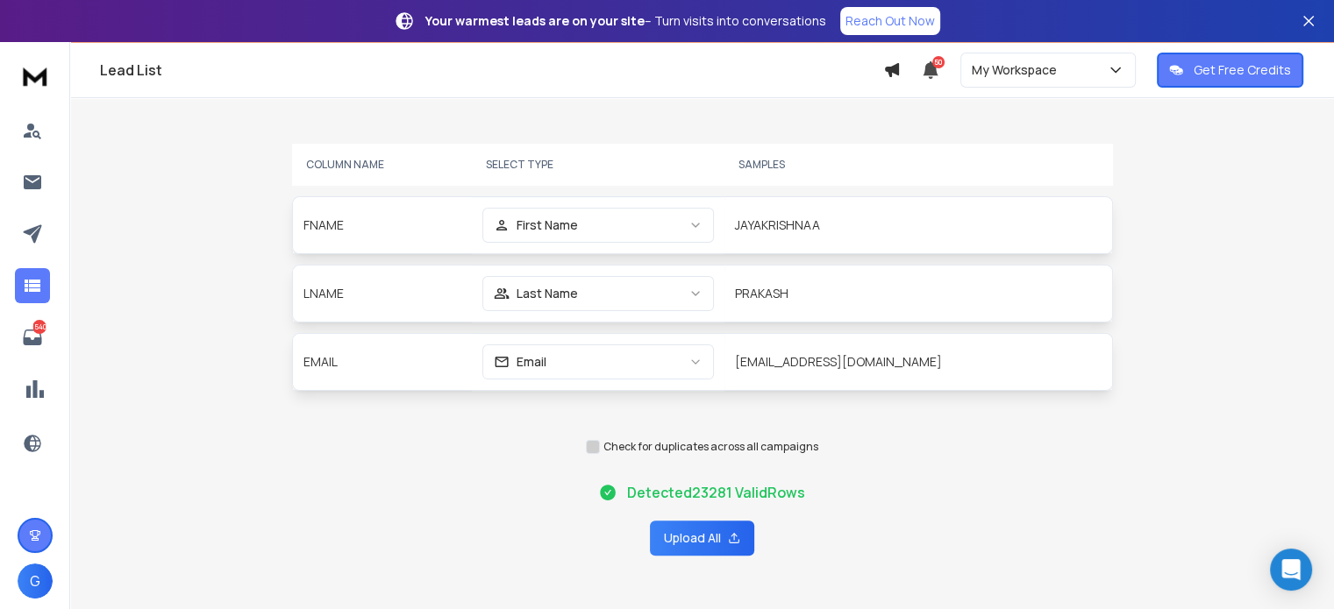
click at [702, 543] on button "Upload All" at bounding box center [702, 538] width 104 height 35
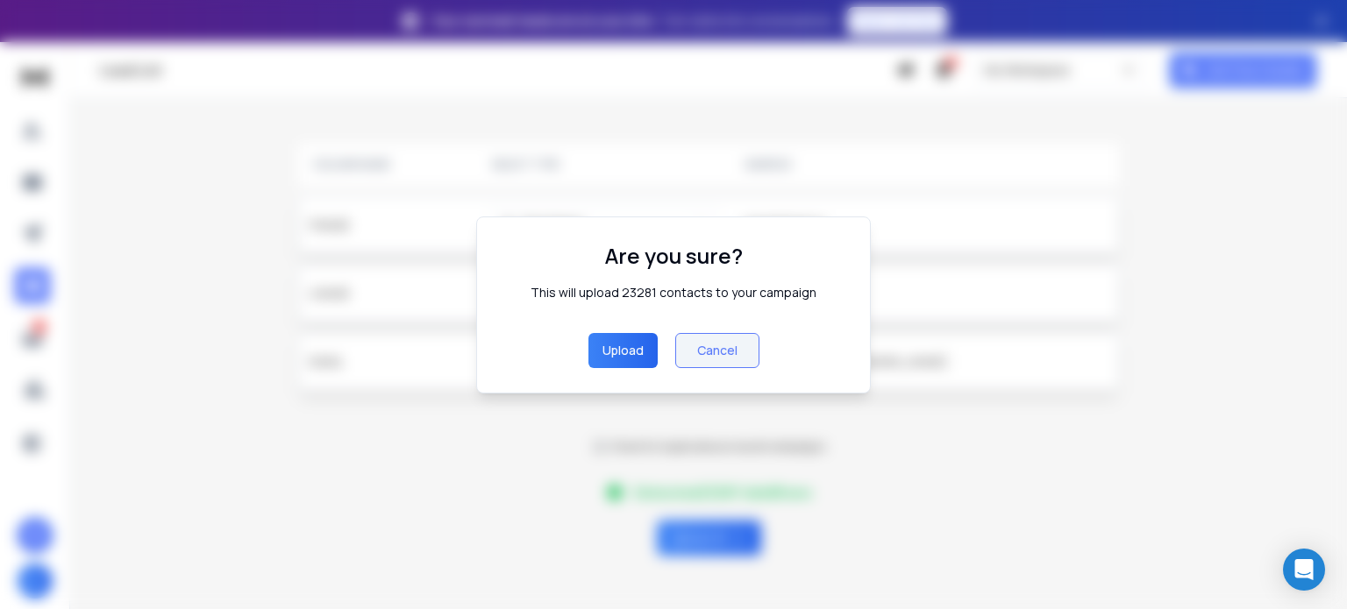
click at [637, 341] on button "Upload" at bounding box center [622, 350] width 69 height 35
